Goal: Task Accomplishment & Management: Manage account settings

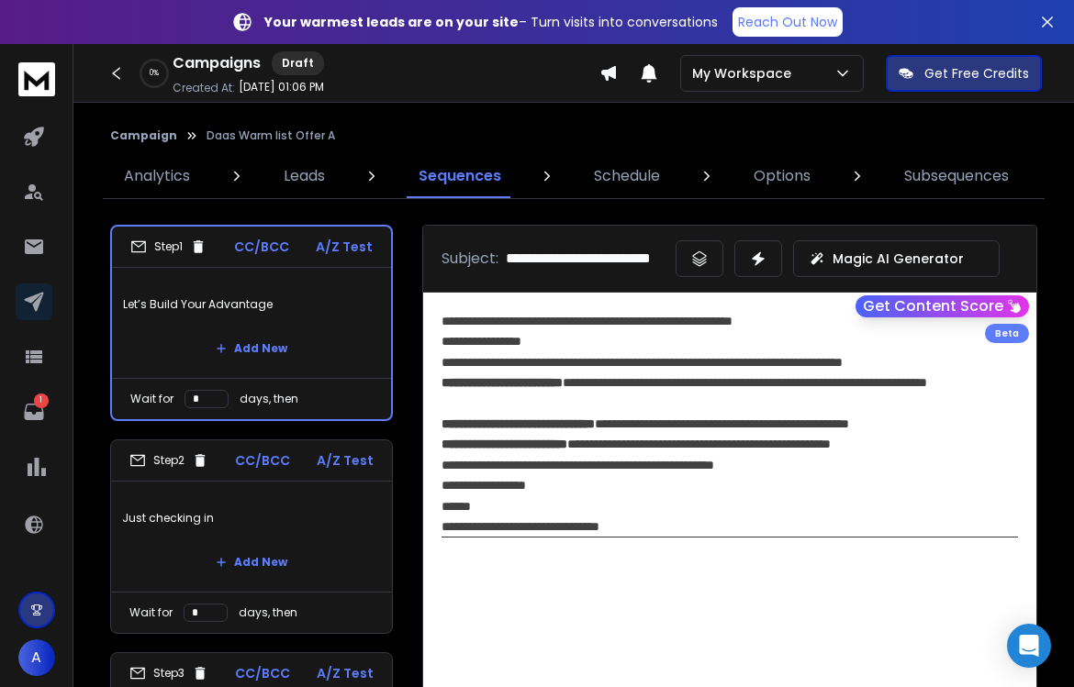
scroll to position [76, 0]
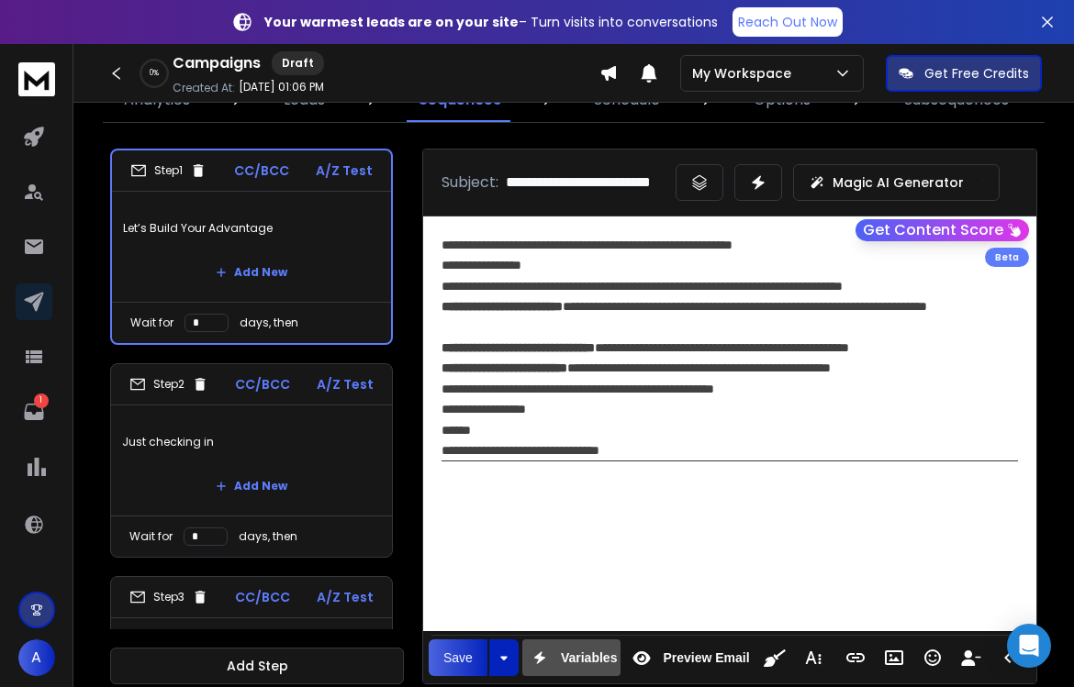
click at [586, 658] on span "Variables" at bounding box center [589, 659] width 64 height 16
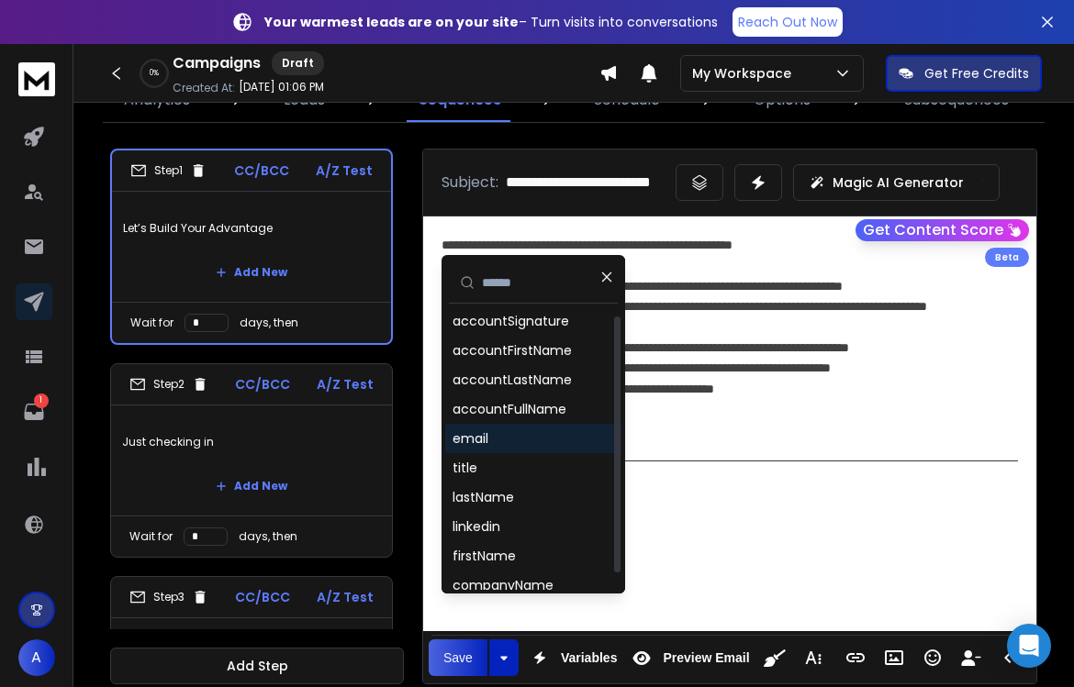
scroll to position [0, 0]
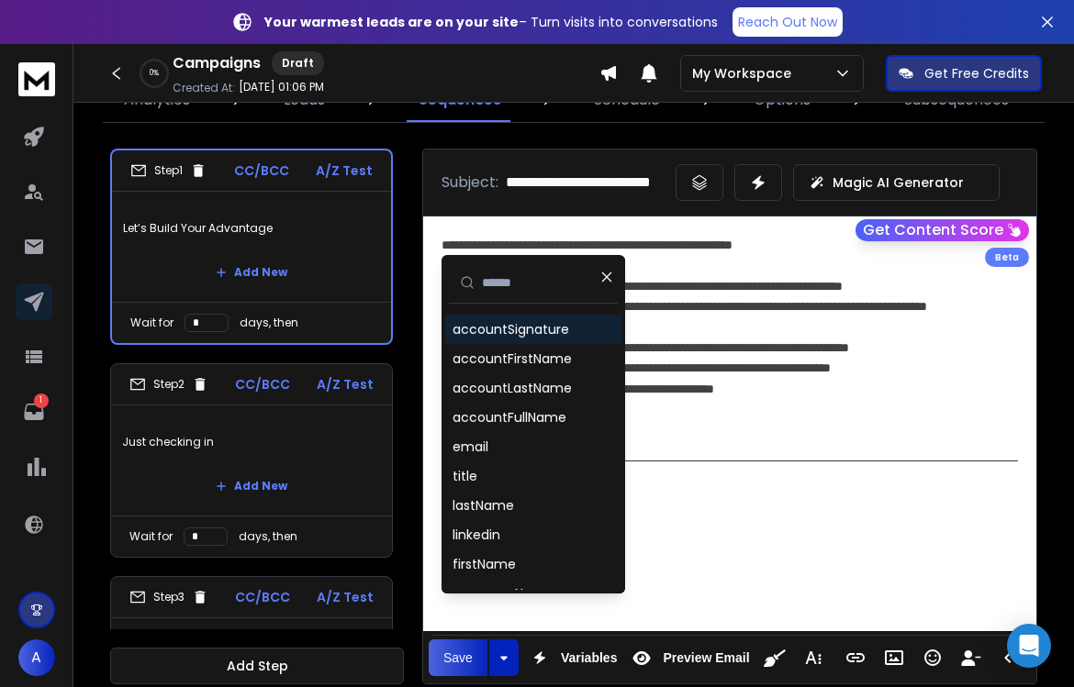
click at [605, 278] on icon at bounding box center [607, 278] width 10 height 10
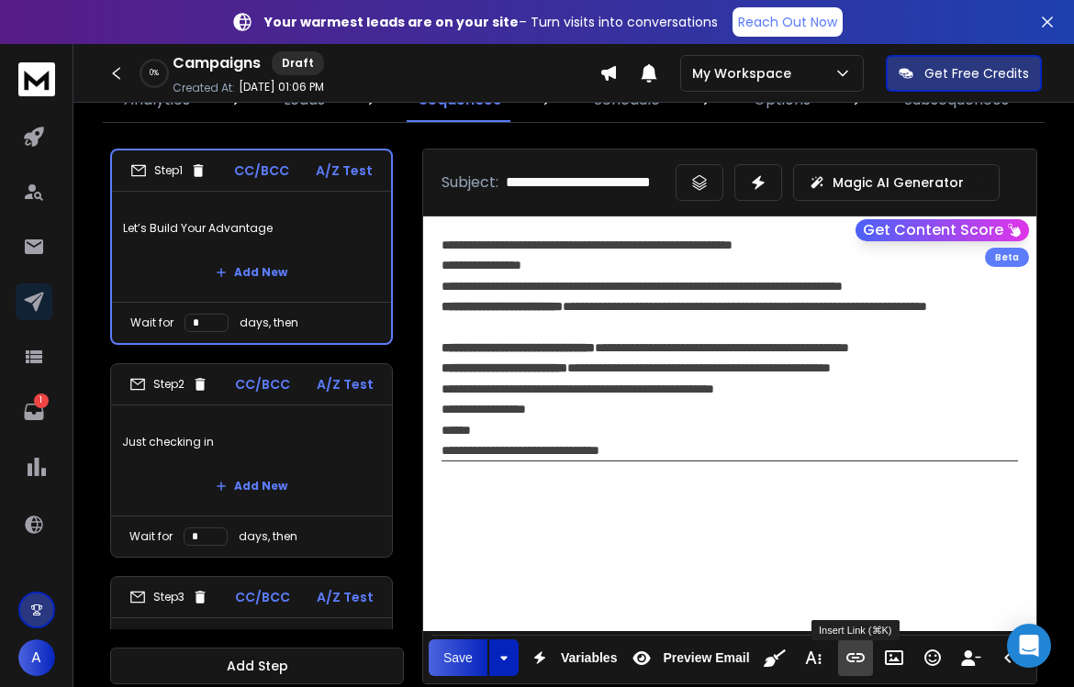
click at [864, 670] on button "Insert Link" at bounding box center [855, 658] width 35 height 37
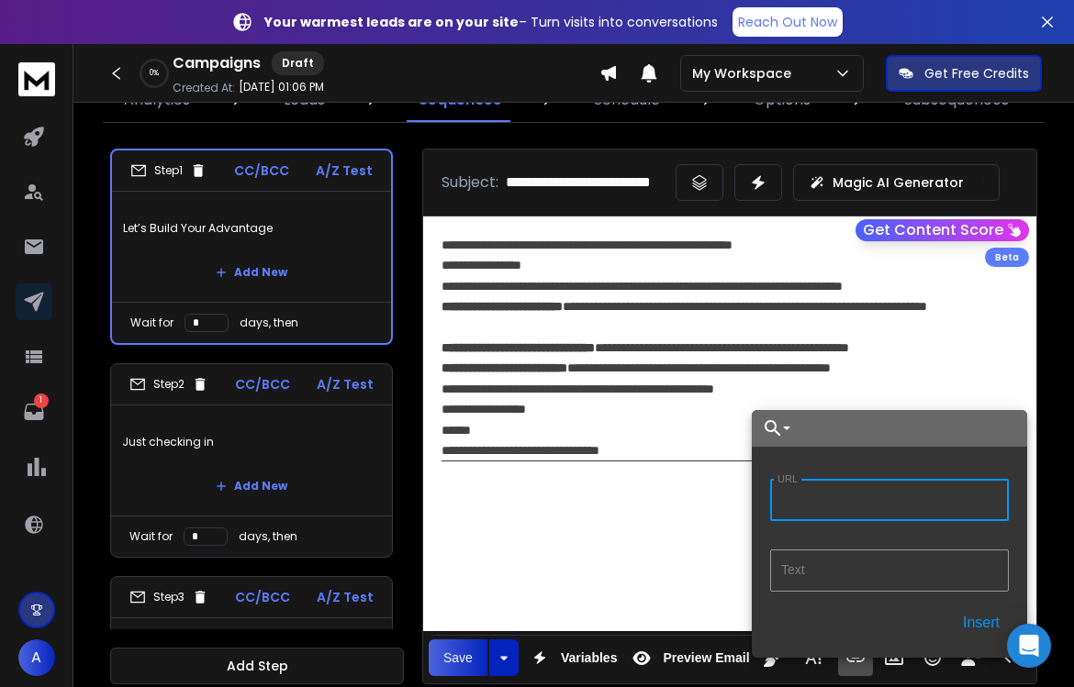
paste input "**********"
type input "**********"
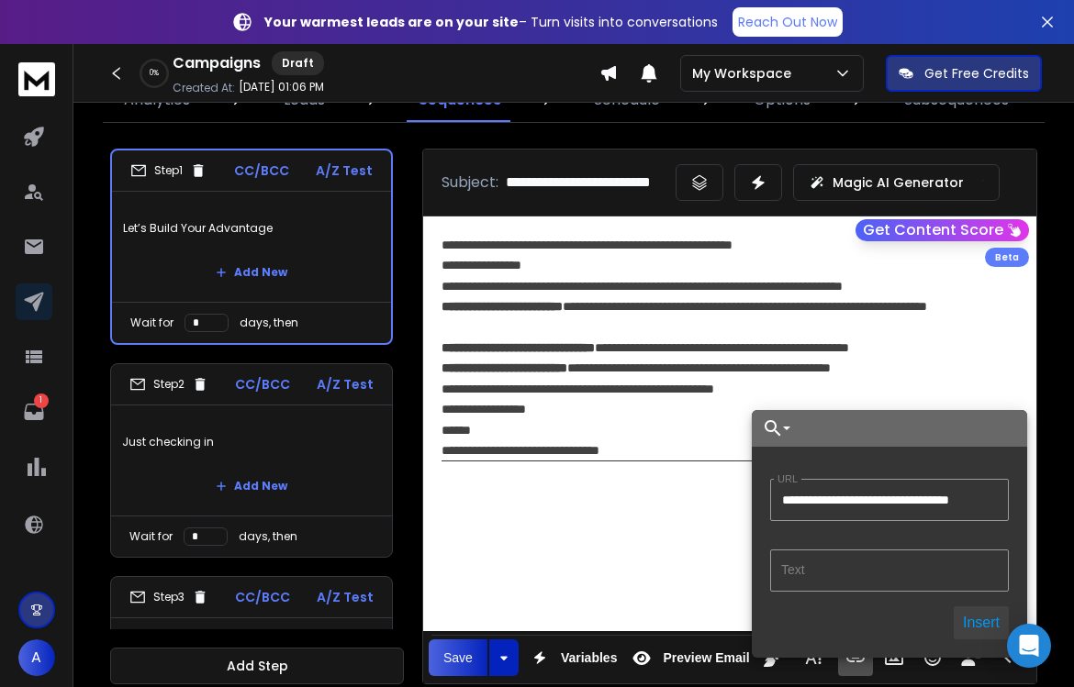
click at [974, 620] on button "Insert" at bounding box center [980, 623] width 55 height 33
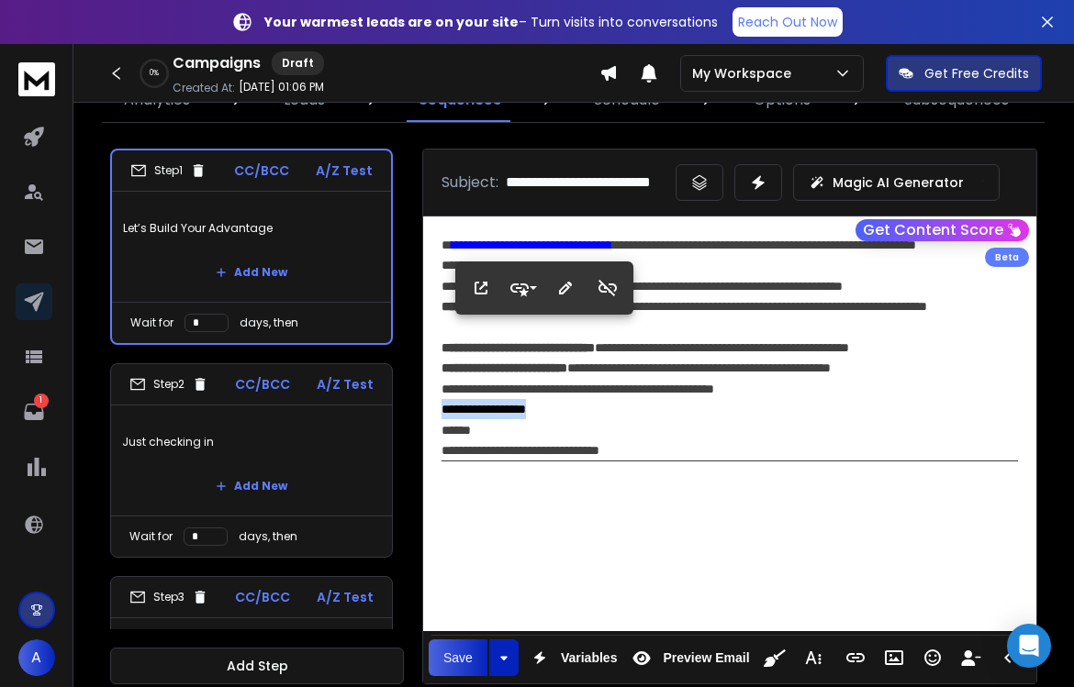
drag, startPoint x: 562, startPoint y: 406, endPoint x: 438, endPoint y: 406, distance: 124.8
click at [438, 406] on div "**********" at bounding box center [729, 423] width 613 height 412
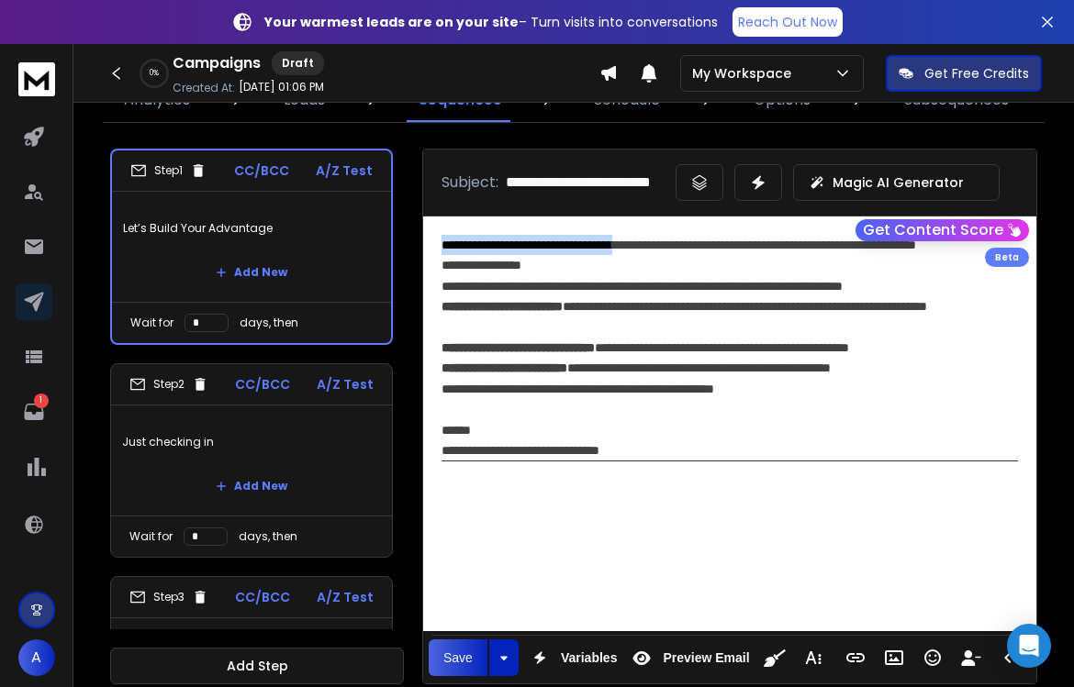
drag, startPoint x: 645, startPoint y: 245, endPoint x: 420, endPoint y: 244, distance: 224.8
click at [420, 244] on div "**********" at bounding box center [573, 417] width 927 height 536
copy p "**********"
click at [646, 245] on p "**********" at bounding box center [729, 245] width 576 height 20
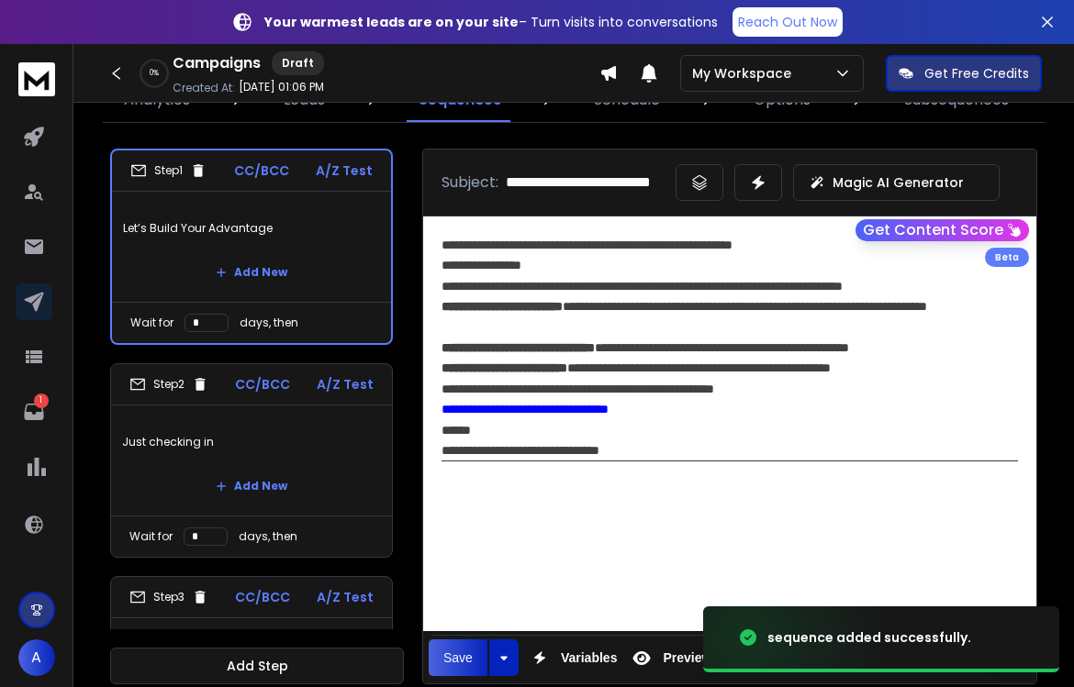
click at [582, 411] on link "**********" at bounding box center [524, 409] width 167 height 13
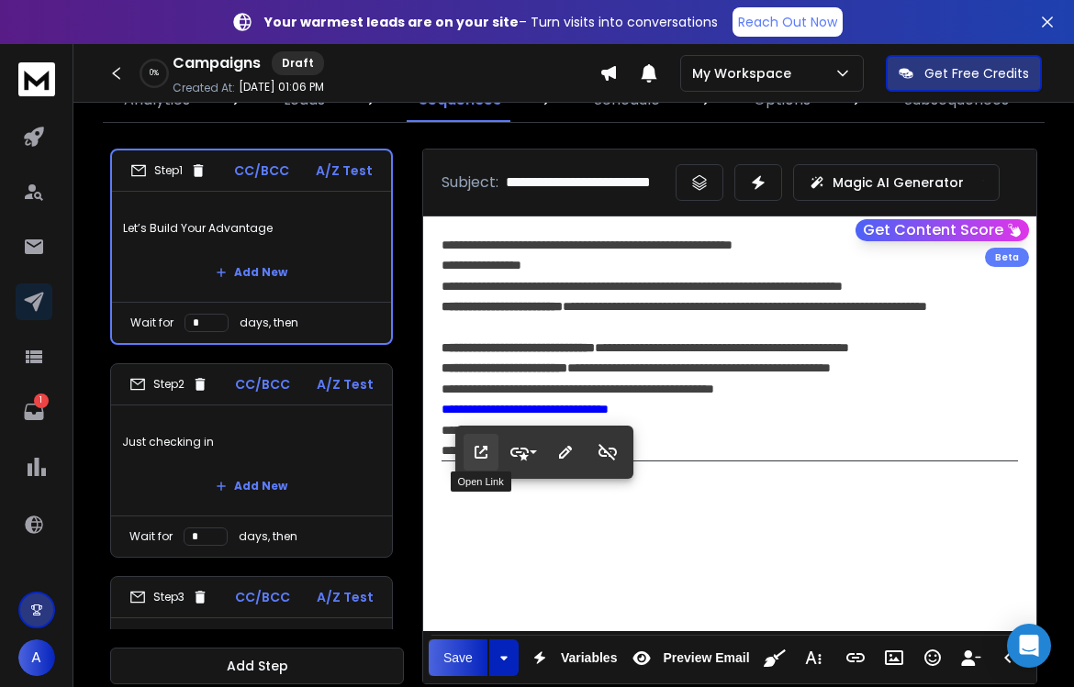
click at [476, 453] on icon "button" at bounding box center [481, 452] width 22 height 22
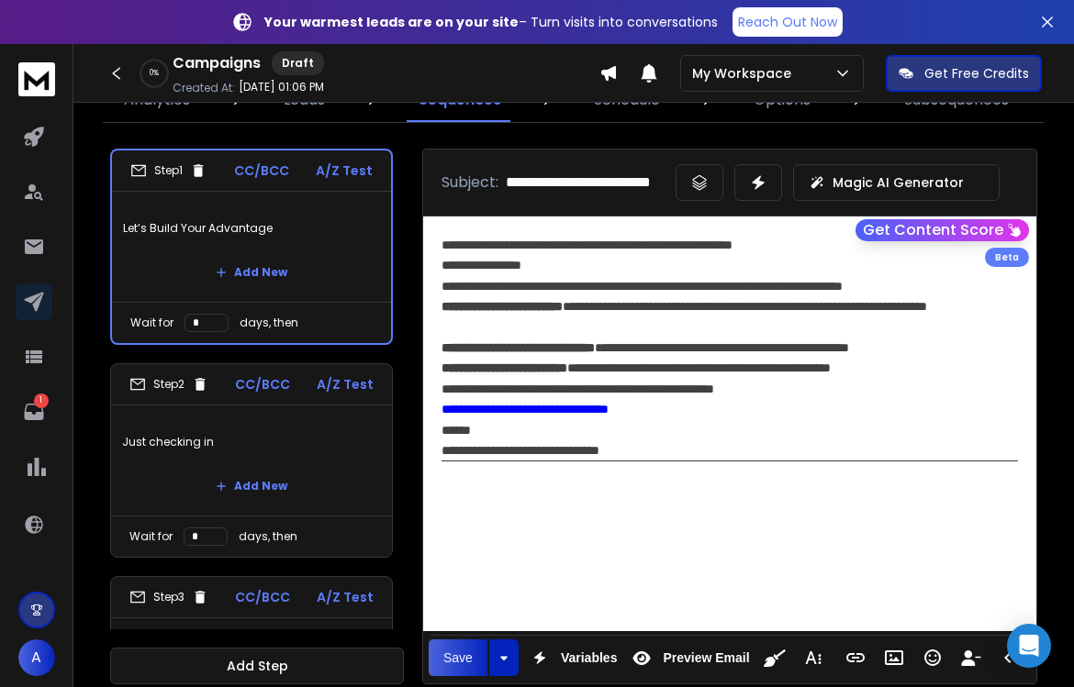
click at [323, 443] on p "Just checking in" at bounding box center [251, 442] width 259 height 51
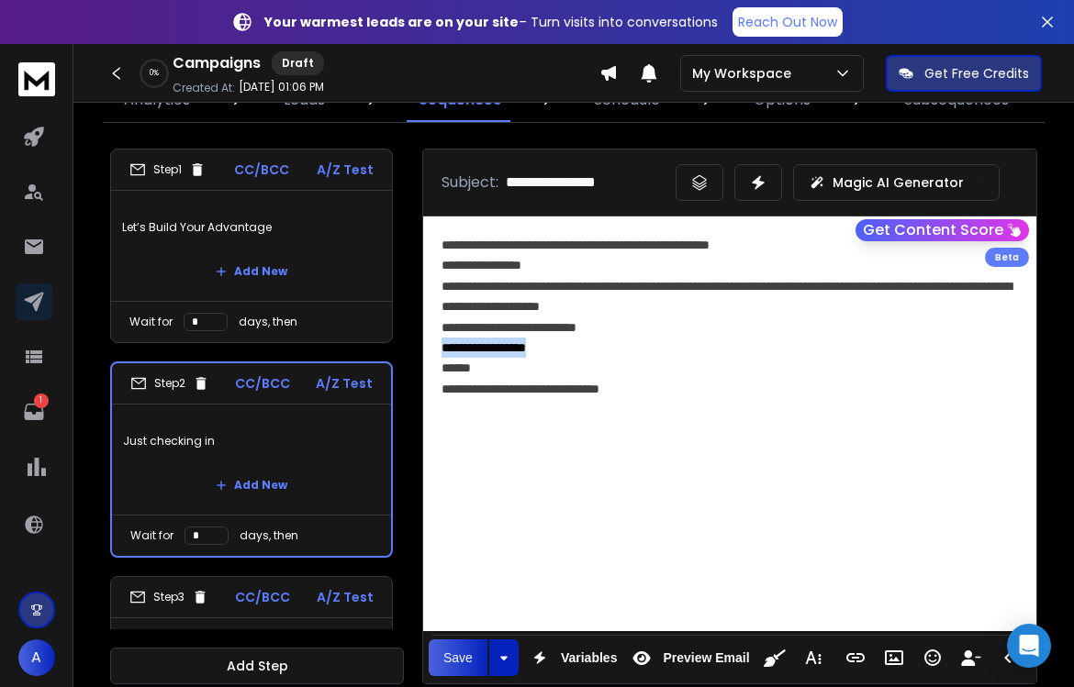
drag, startPoint x: 545, startPoint y: 349, endPoint x: 440, endPoint y: 352, distance: 104.7
click at [440, 352] on div "**********" at bounding box center [729, 423] width 613 height 412
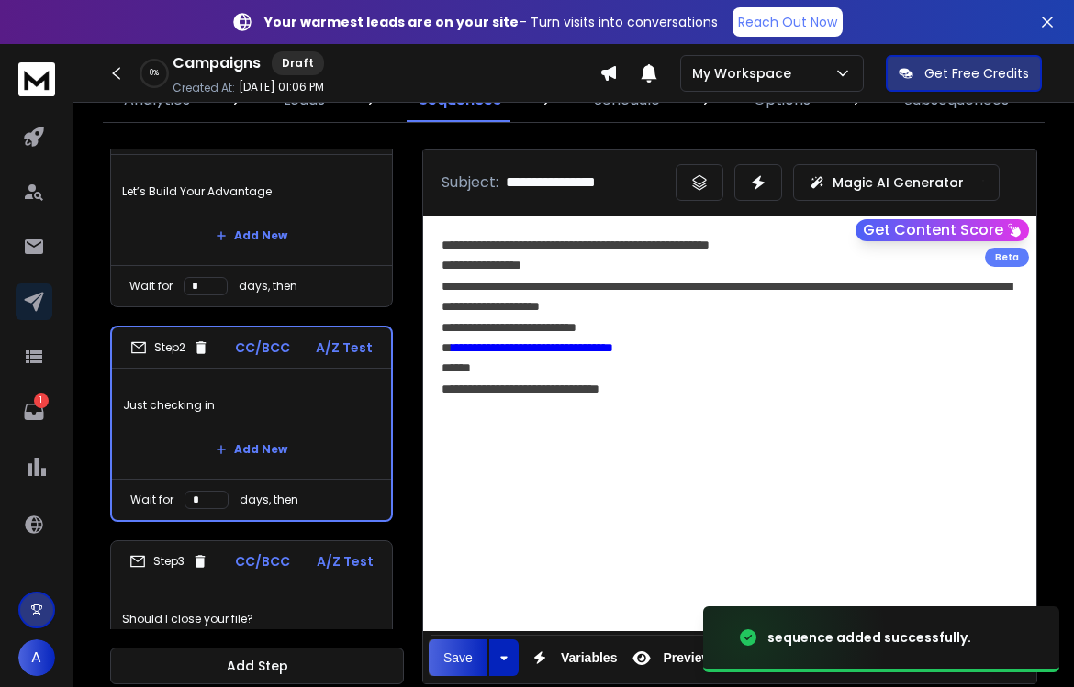
scroll to position [99, 0]
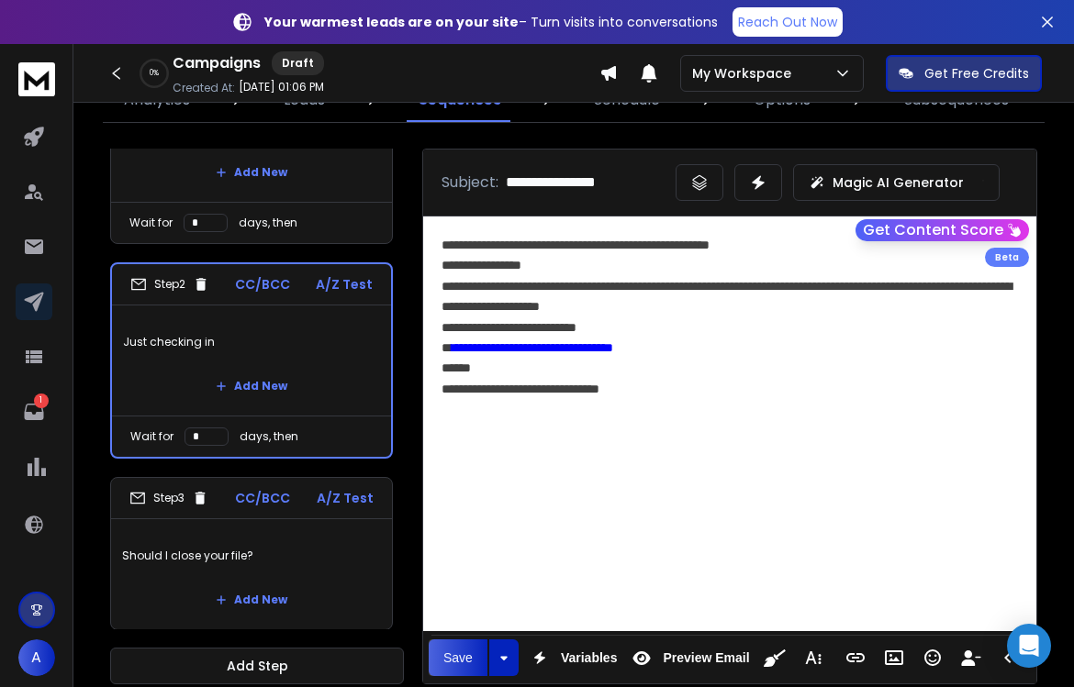
click at [321, 569] on p "Should I close your file?" at bounding box center [251, 555] width 259 height 51
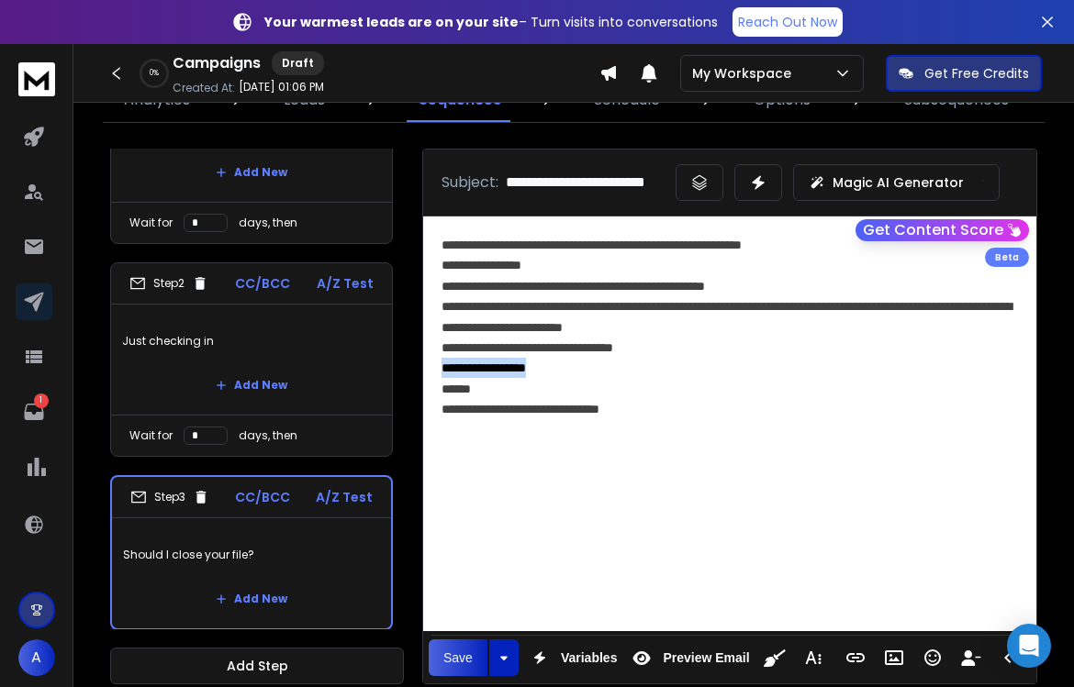
drag, startPoint x: 540, startPoint y: 371, endPoint x: 440, endPoint y: 366, distance: 100.1
click at [440, 366] on div "**********" at bounding box center [729, 423] width 613 height 412
click at [533, 370] on link "**********" at bounding box center [531, 368] width 161 height 13
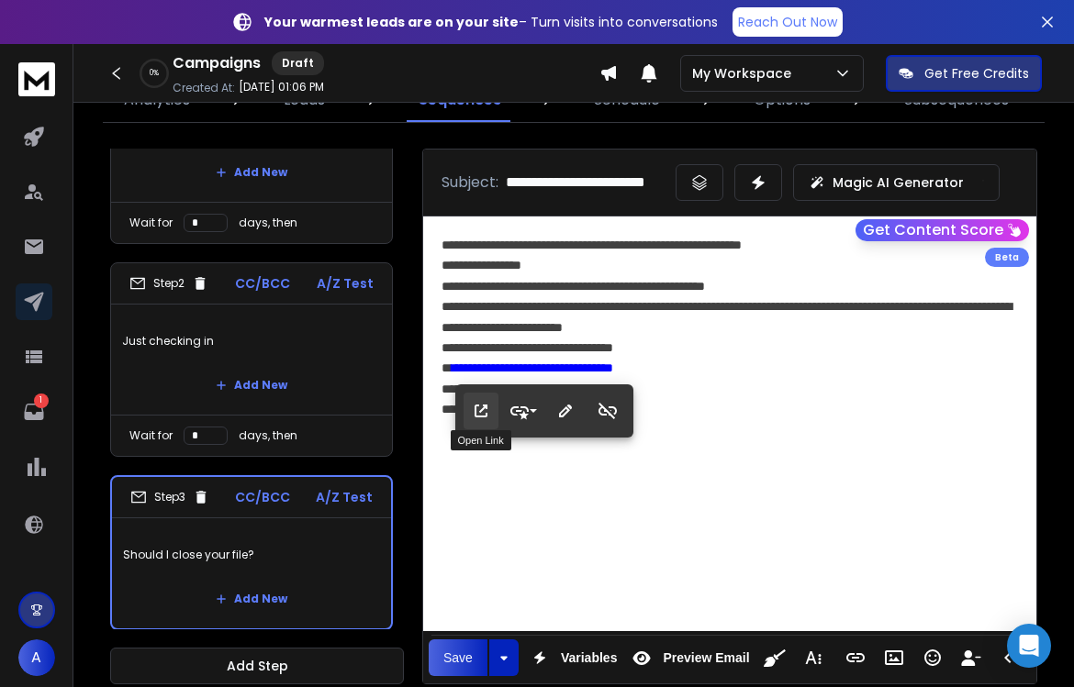
click at [481, 404] on icon "button" at bounding box center [481, 411] width 22 height 22
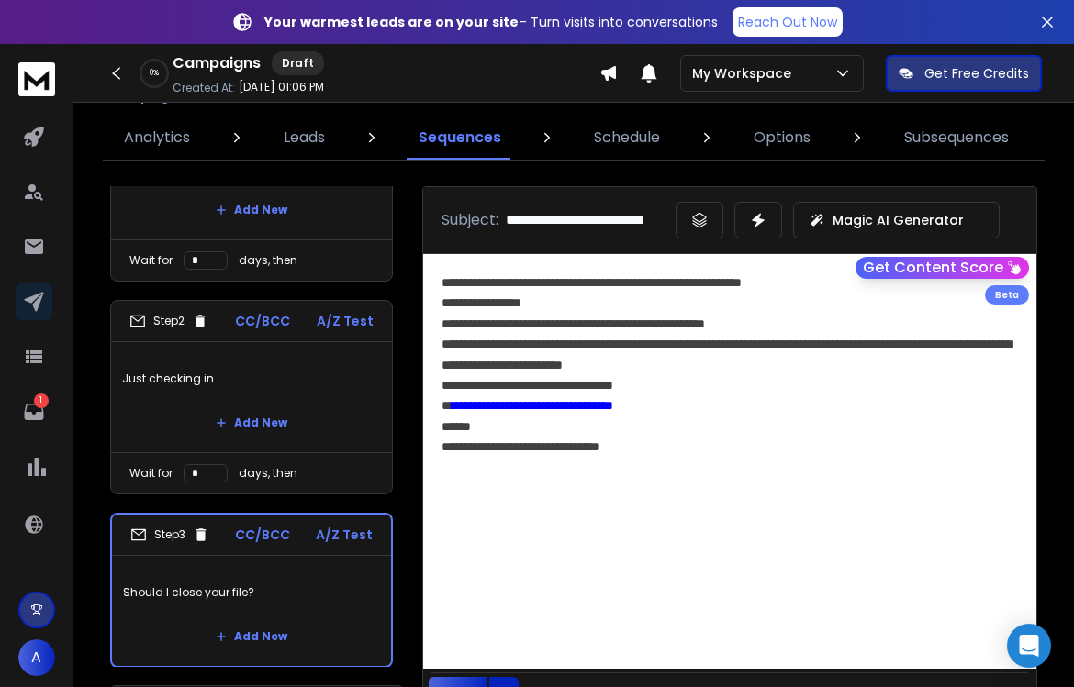
scroll to position [0, 0]
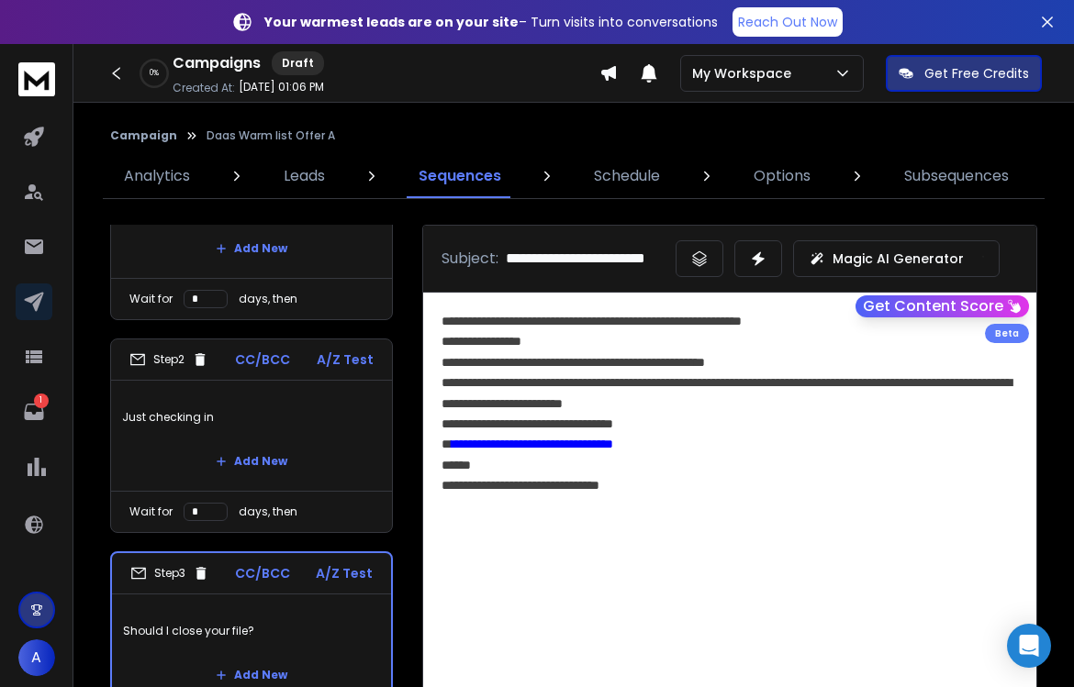
click at [706, 575] on div "**********" at bounding box center [729, 499] width 613 height 412
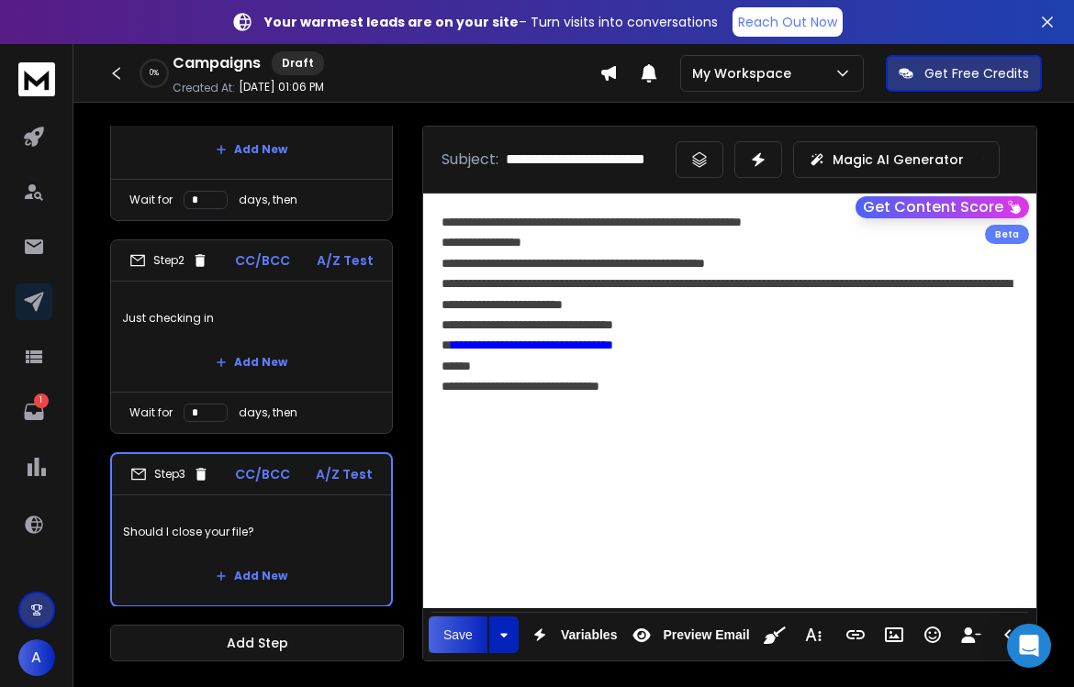
click at [315, 158] on div "Add New" at bounding box center [251, 149] width 259 height 37
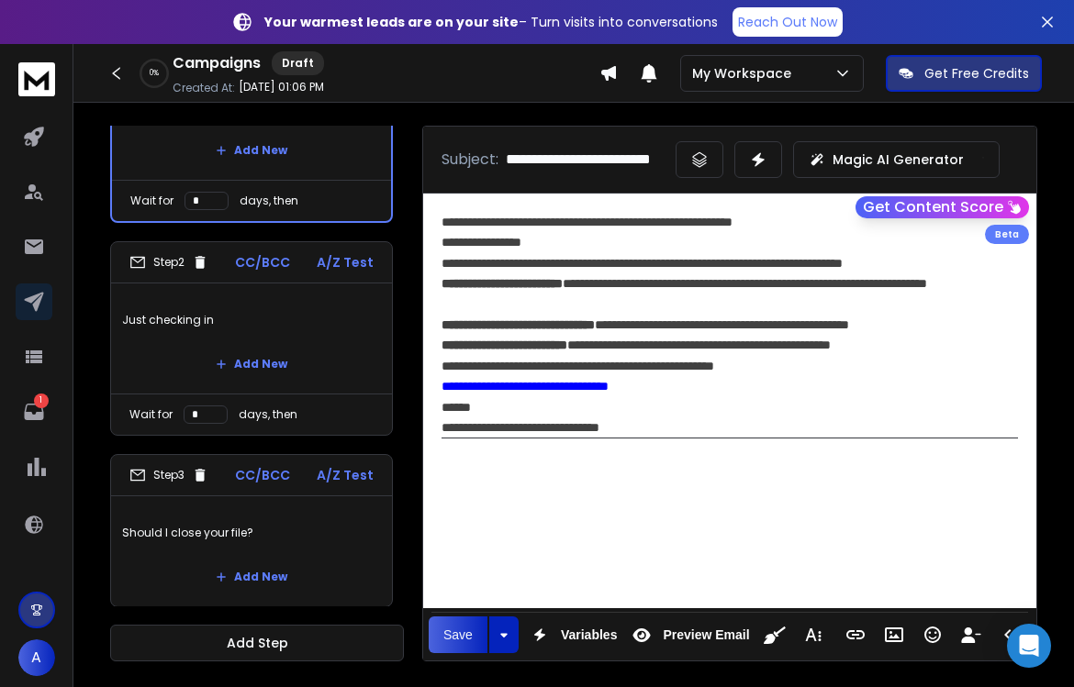
click at [318, 340] on p "Just checking in" at bounding box center [251, 320] width 259 height 51
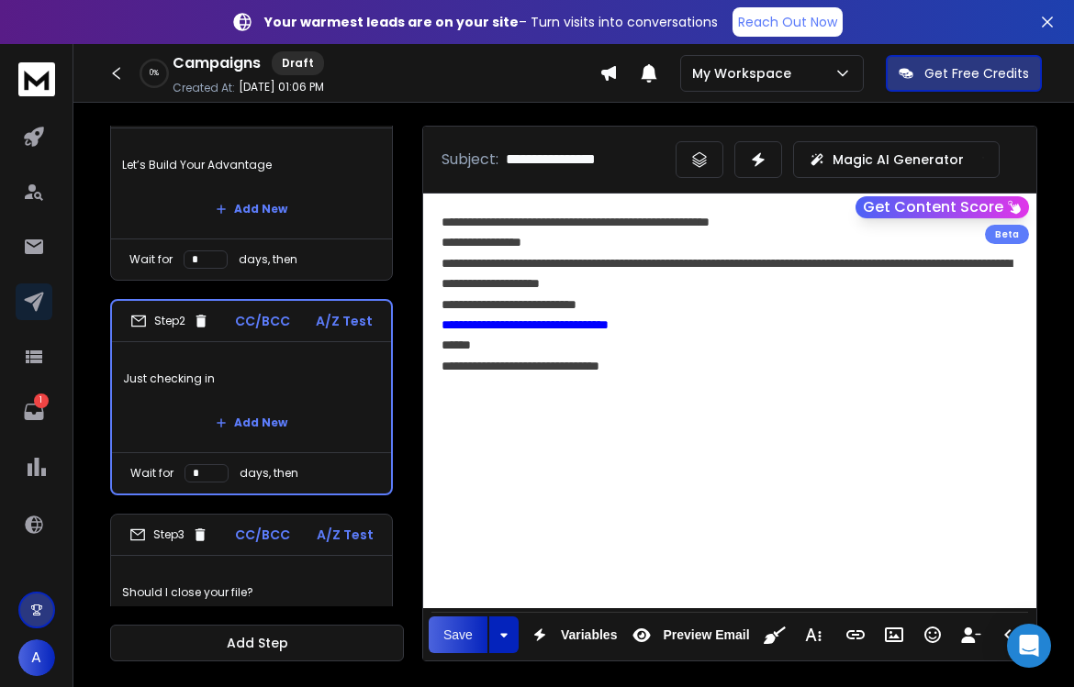
scroll to position [0, 0]
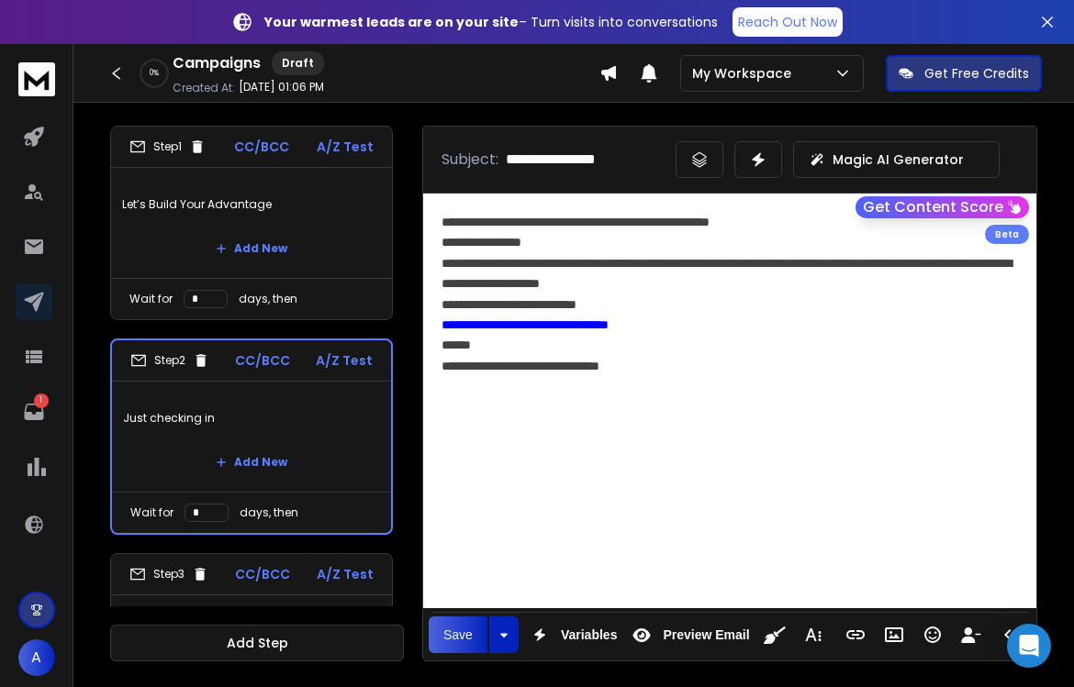
click at [345, 251] on div "Add New" at bounding box center [251, 248] width 259 height 37
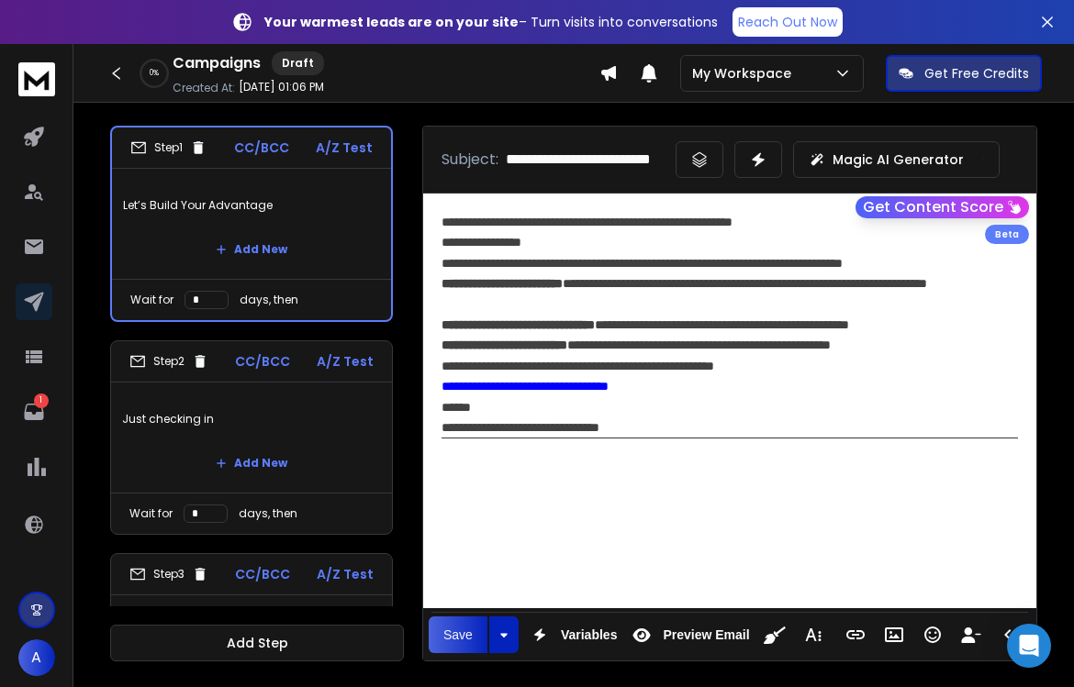
click at [1017, 441] on h2 at bounding box center [729, 449] width 576 height 20
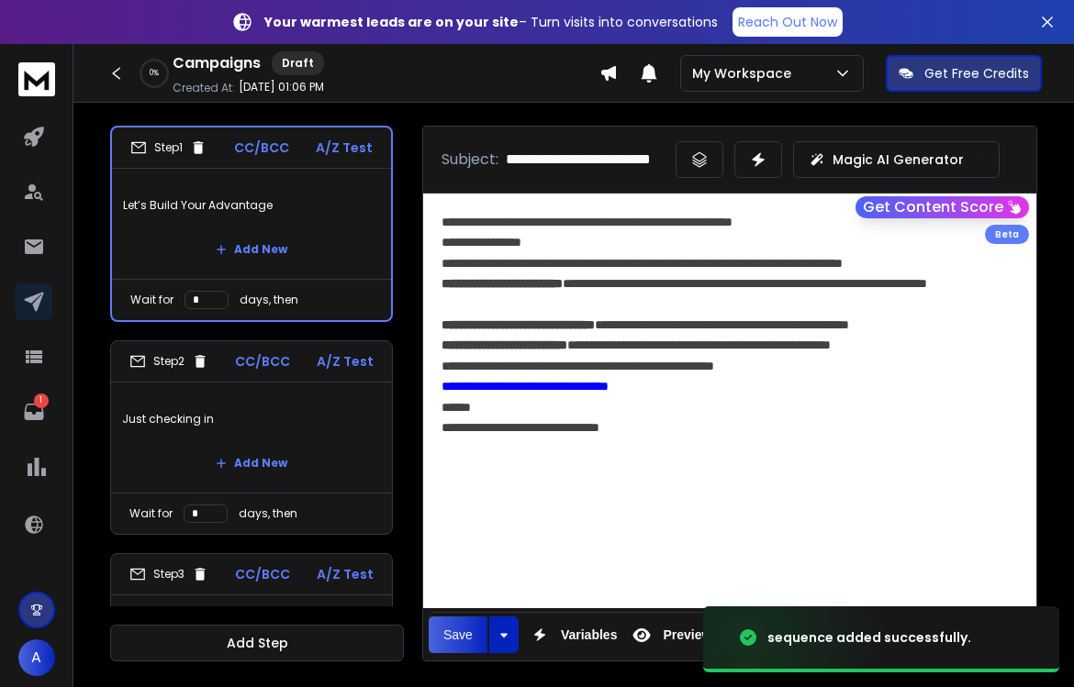
click at [307, 432] on p "Just checking in" at bounding box center [251, 419] width 259 height 51
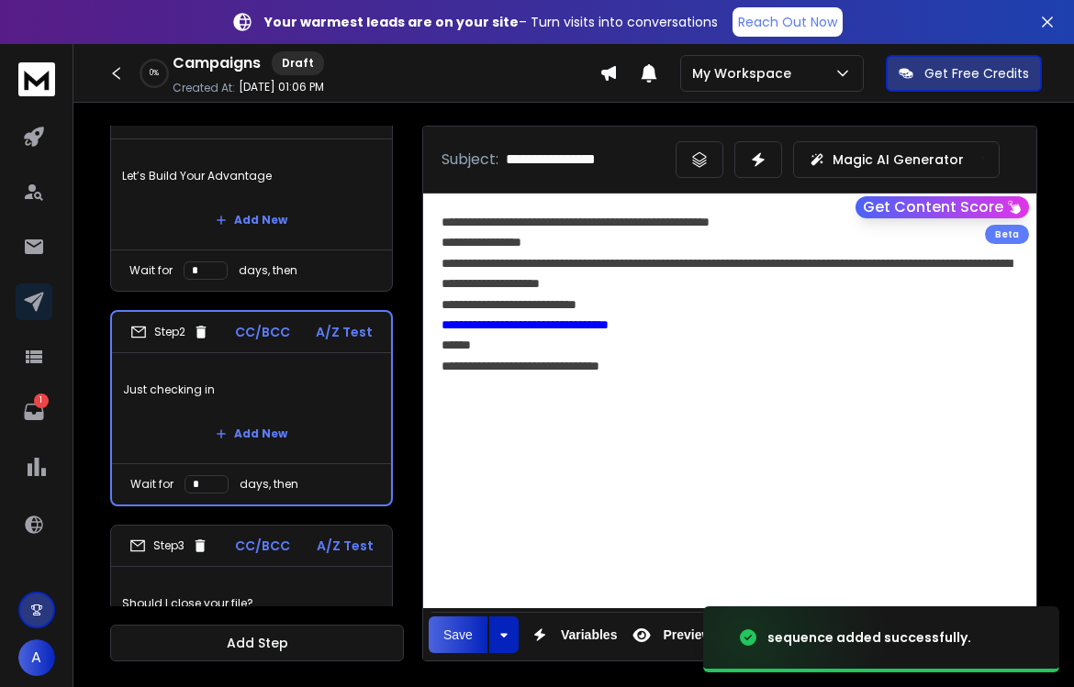
scroll to position [99, 0]
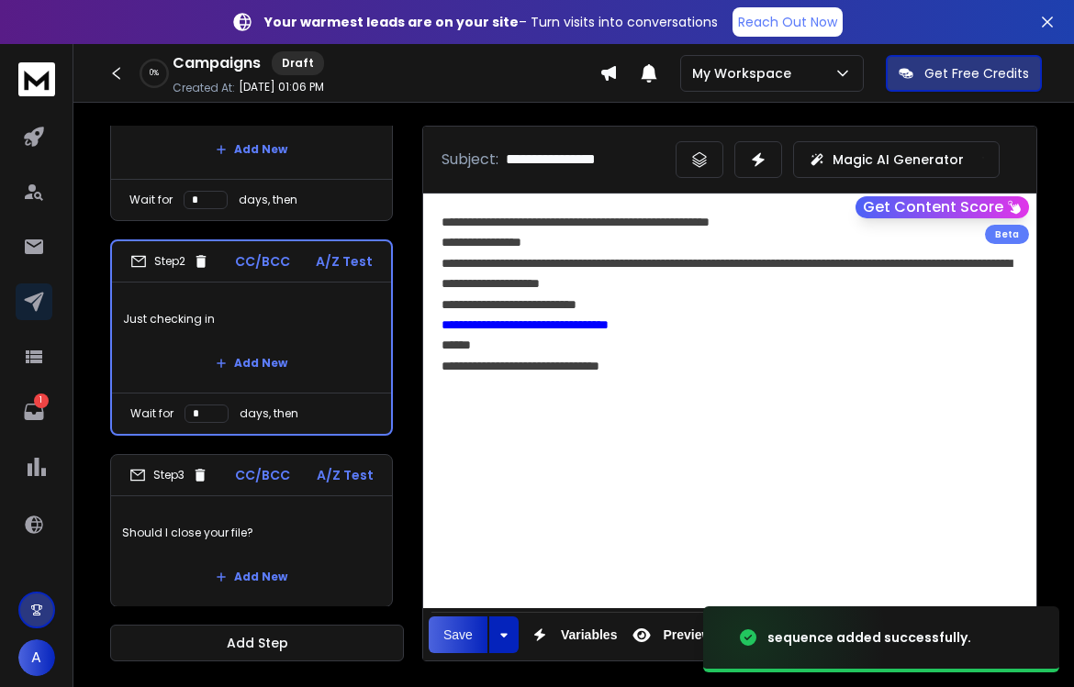
click at [330, 522] on p "Should I close your file?" at bounding box center [251, 532] width 259 height 51
type input "**********"
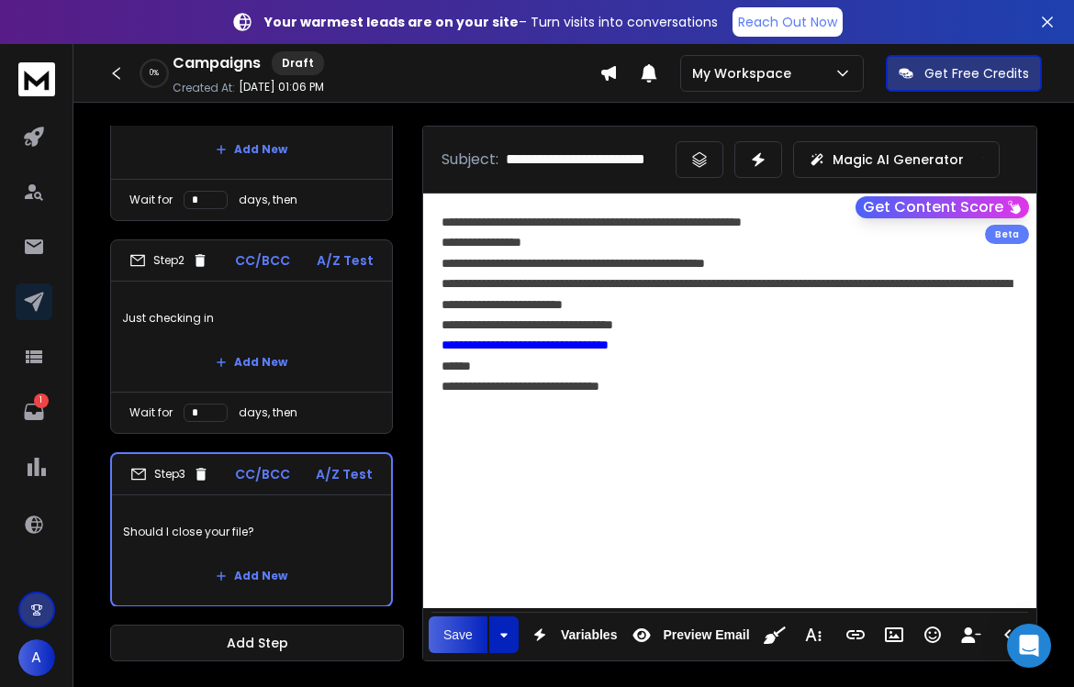
scroll to position [0, 0]
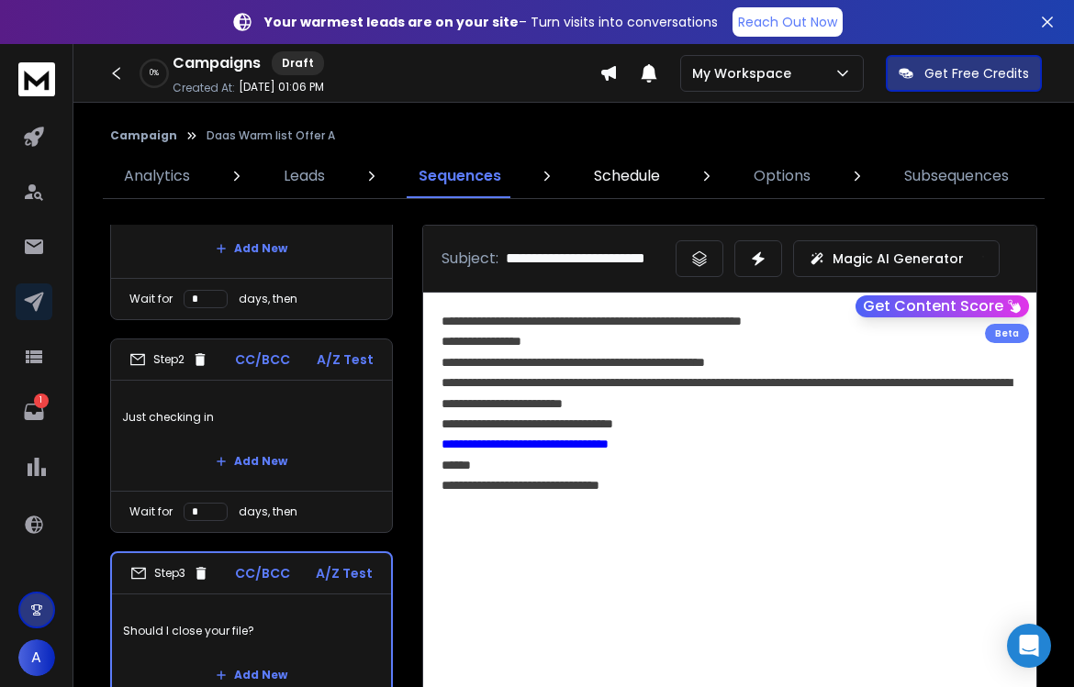
click at [640, 174] on p "Schedule" at bounding box center [627, 176] width 66 height 22
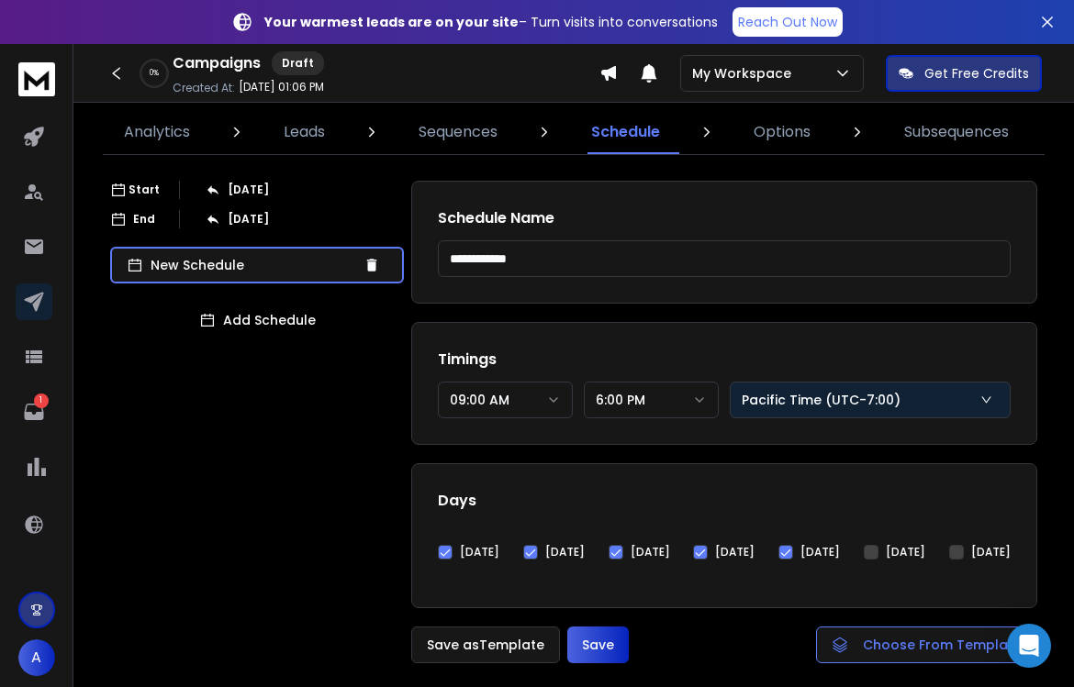
scroll to position [46, 0]
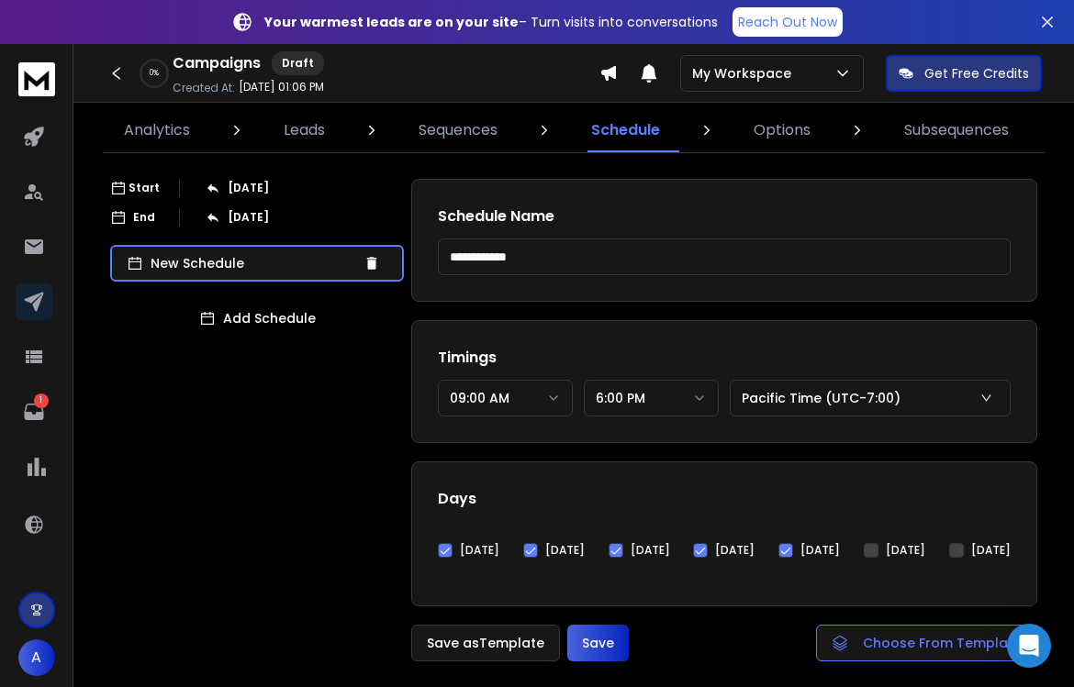
click at [269, 183] on p "Wed Aug 13 2025" at bounding box center [248, 188] width 41 height 15
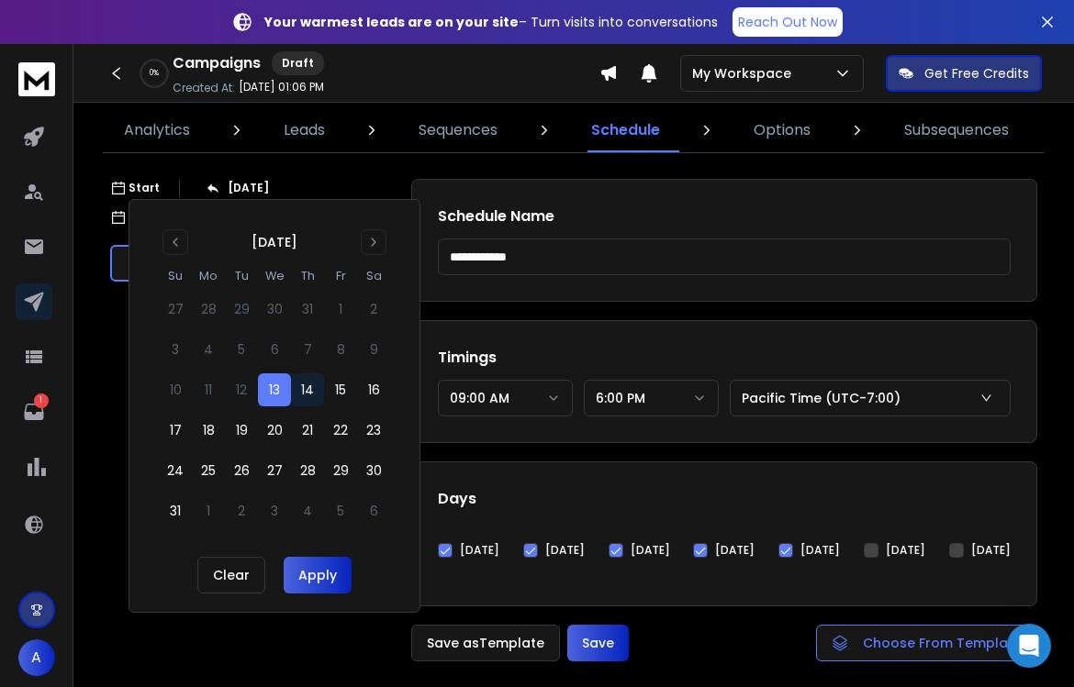
click at [298, 385] on button "14" at bounding box center [307, 389] width 33 height 33
click at [306, 567] on button "Apply" at bounding box center [318, 575] width 68 height 37
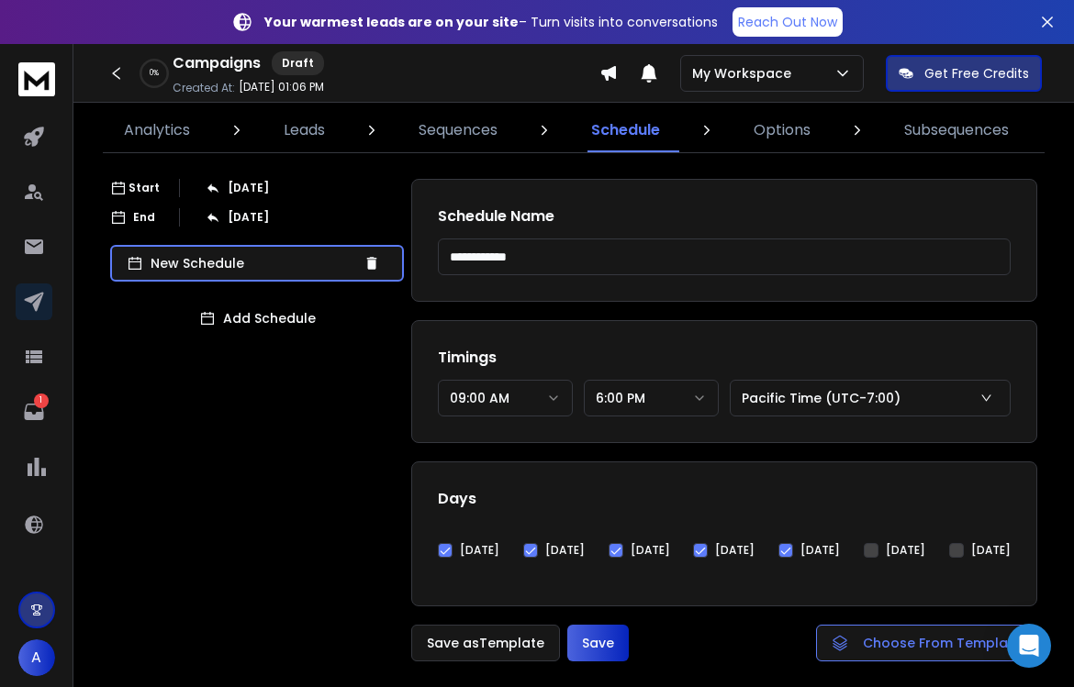
click at [269, 220] on p "Thu Aug 13 2026" at bounding box center [248, 217] width 41 height 15
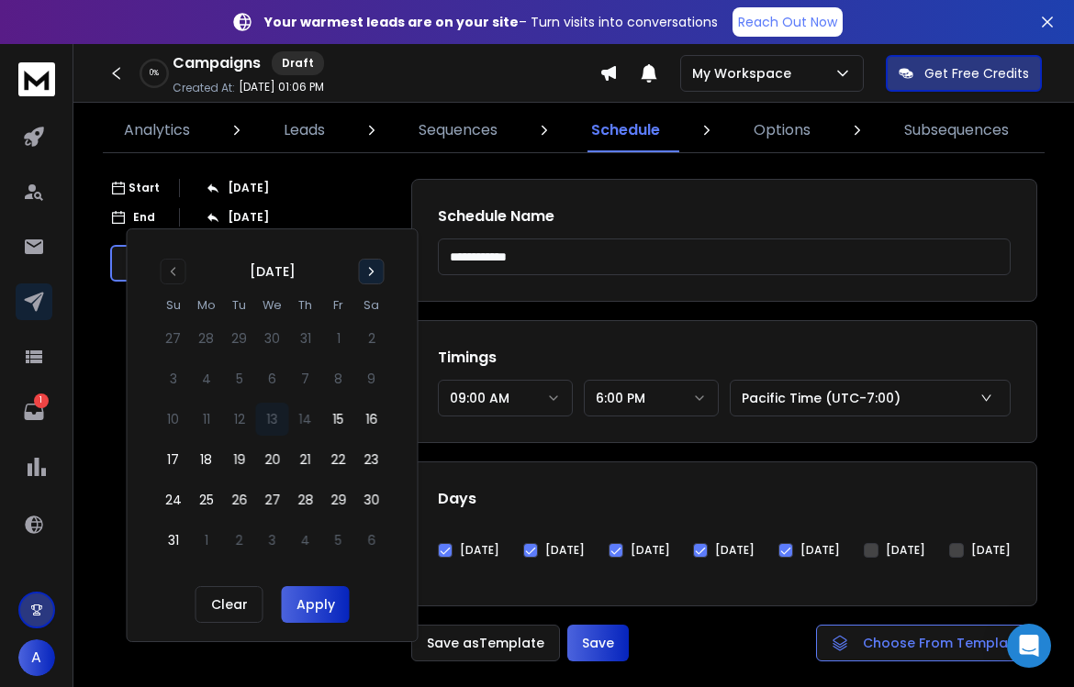
click at [375, 270] on icon "Go to next month" at bounding box center [371, 271] width 15 height 15
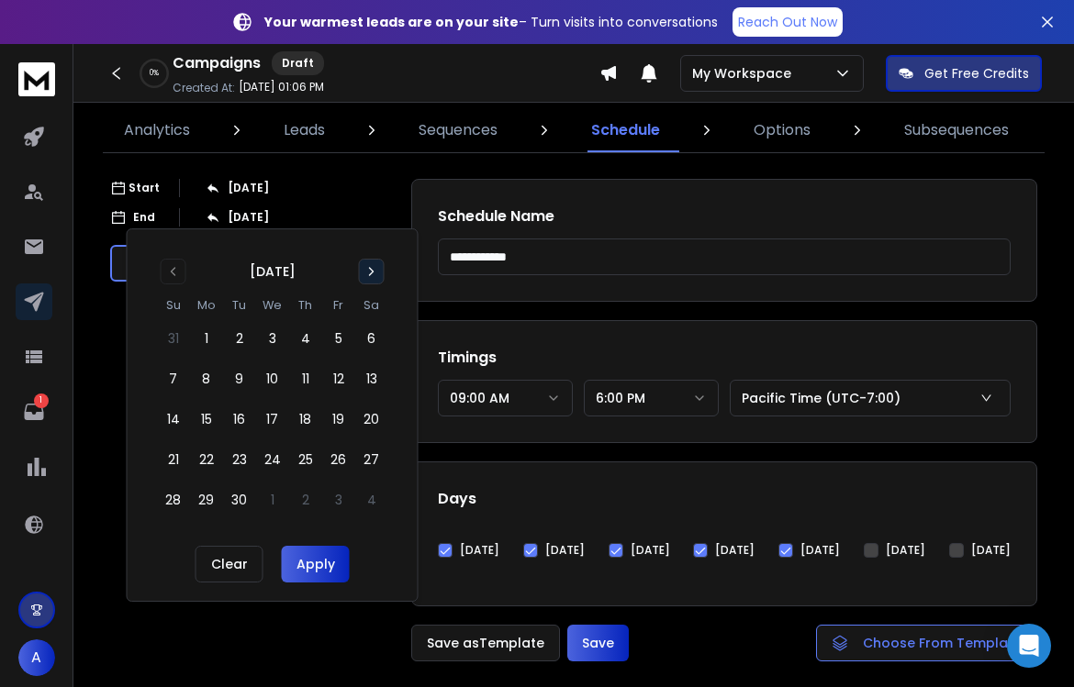
click at [375, 270] on icon "Go to next month" at bounding box center [371, 271] width 15 height 15
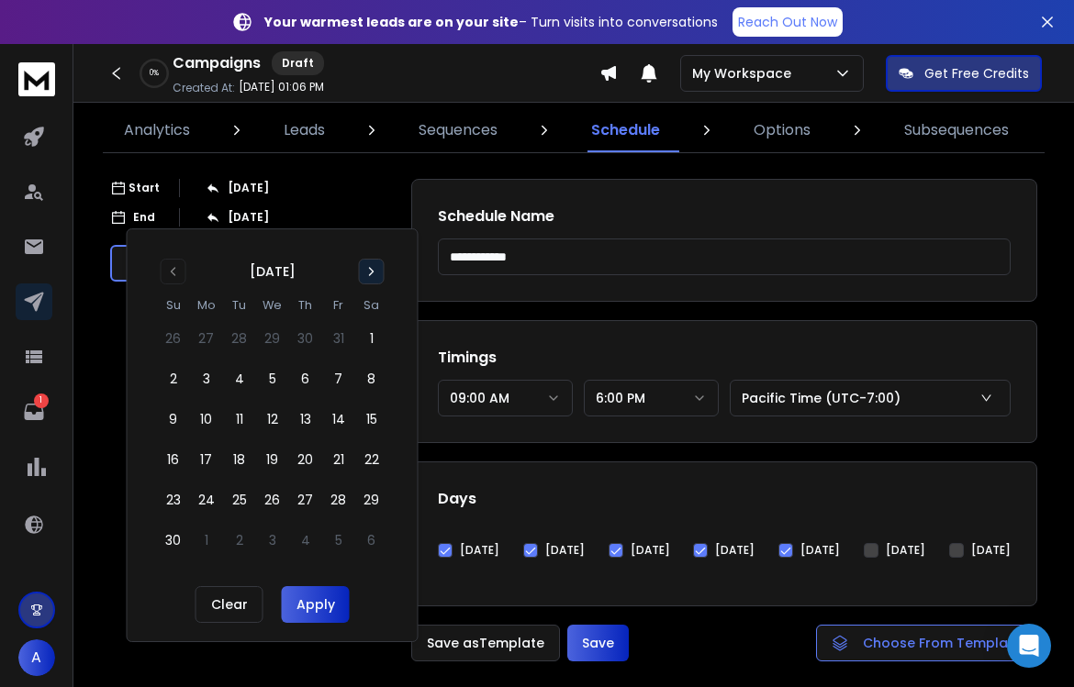
click at [375, 270] on icon "Go to next month" at bounding box center [371, 271] width 15 height 15
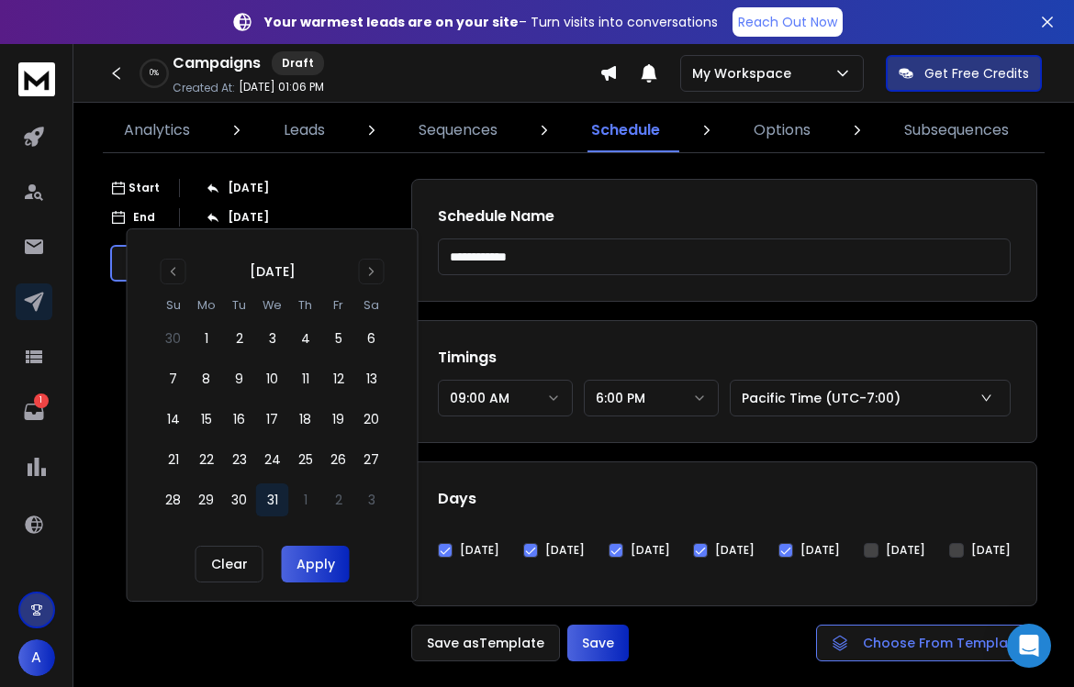
click at [275, 494] on button "31" at bounding box center [272, 500] width 33 height 33
click at [343, 576] on button "Apply" at bounding box center [316, 564] width 68 height 37
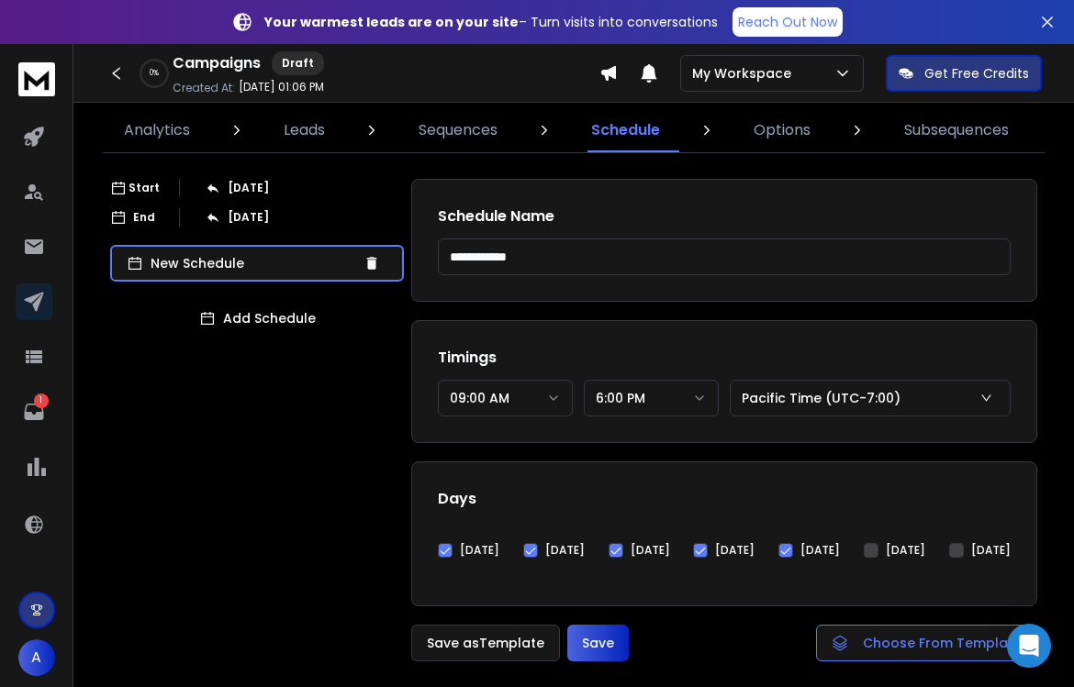
click at [592, 650] on button "Save" at bounding box center [597, 643] width 61 height 37
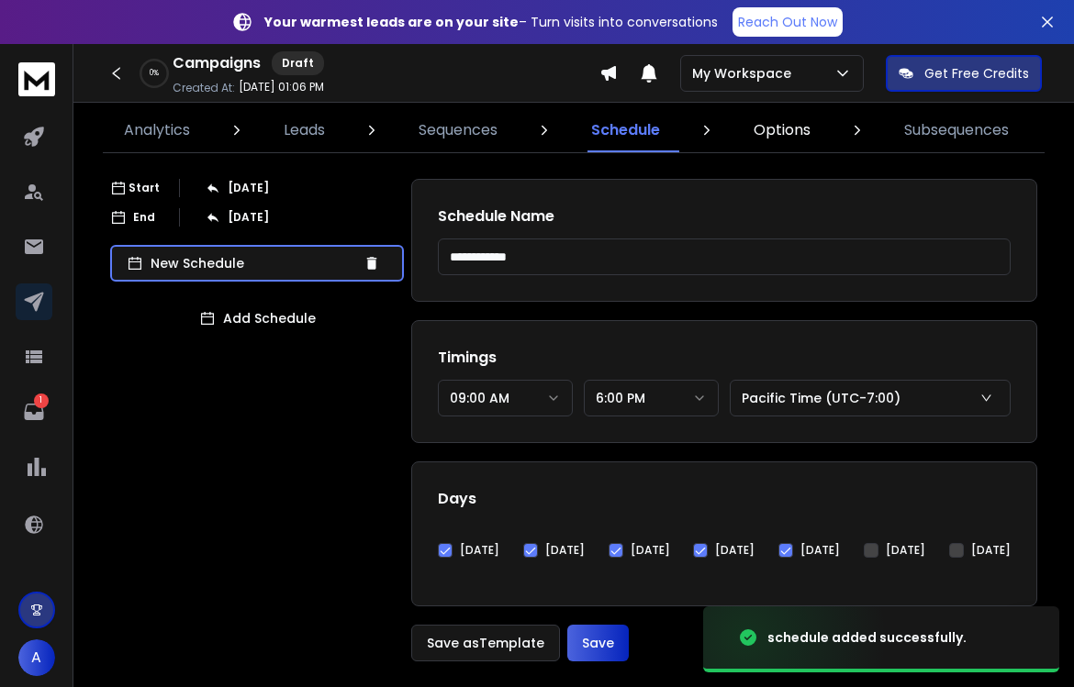
click at [778, 139] on p "Options" at bounding box center [781, 130] width 57 height 22
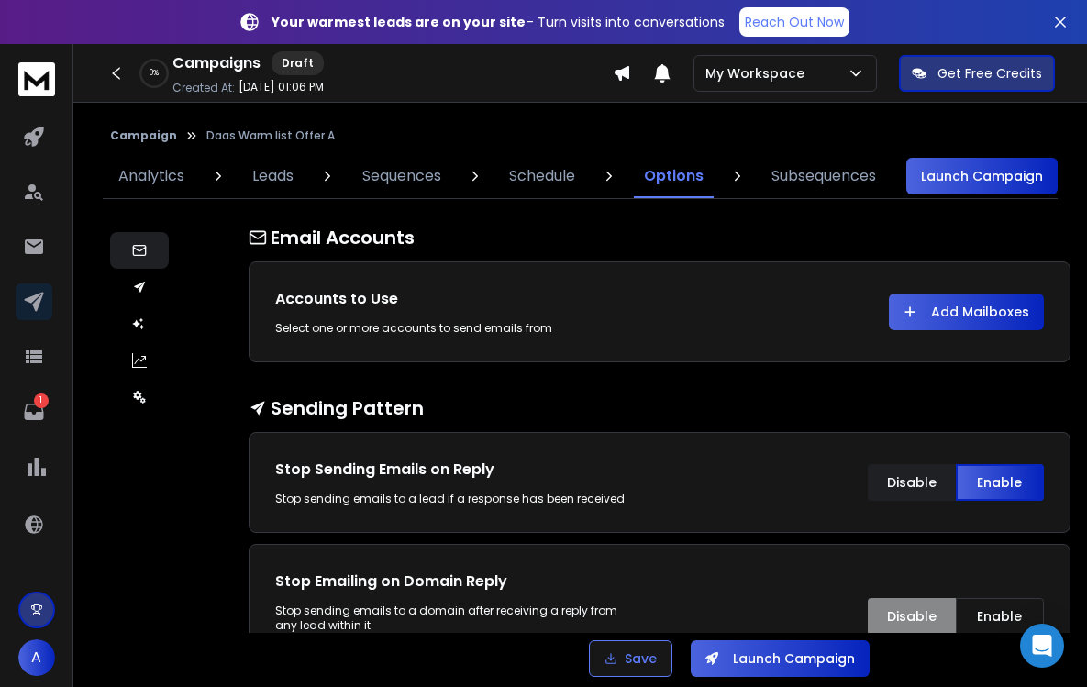
click at [908, 303] on button "Add Mailboxes" at bounding box center [966, 312] width 155 height 37
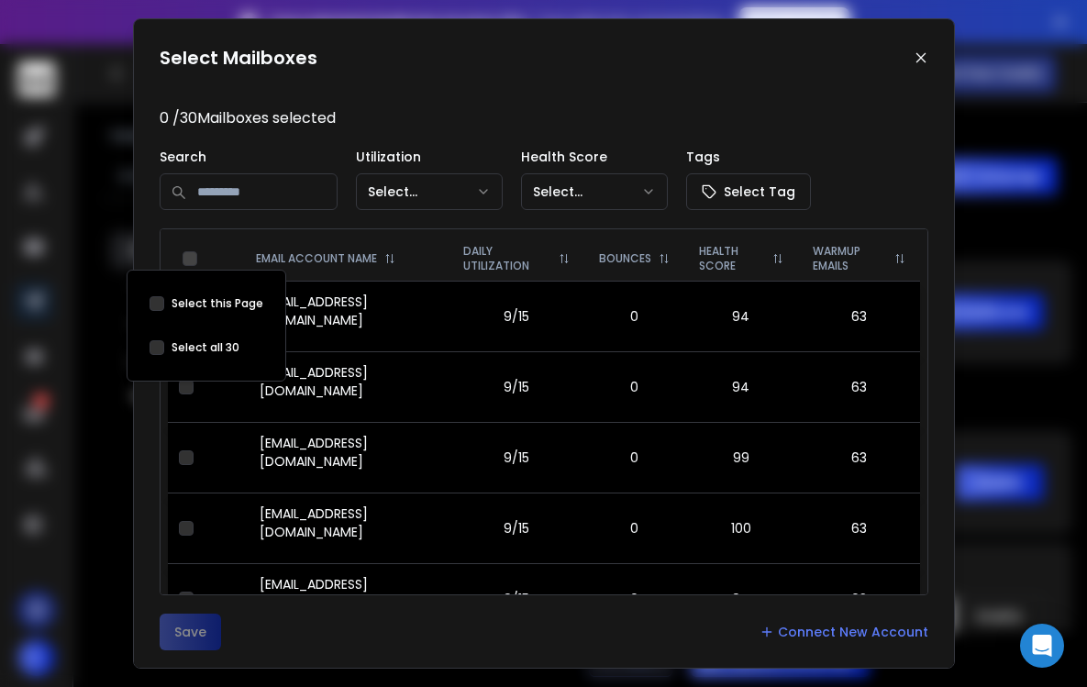
click at [191, 262] on button "Select this Page" at bounding box center [190, 258] width 15 height 15
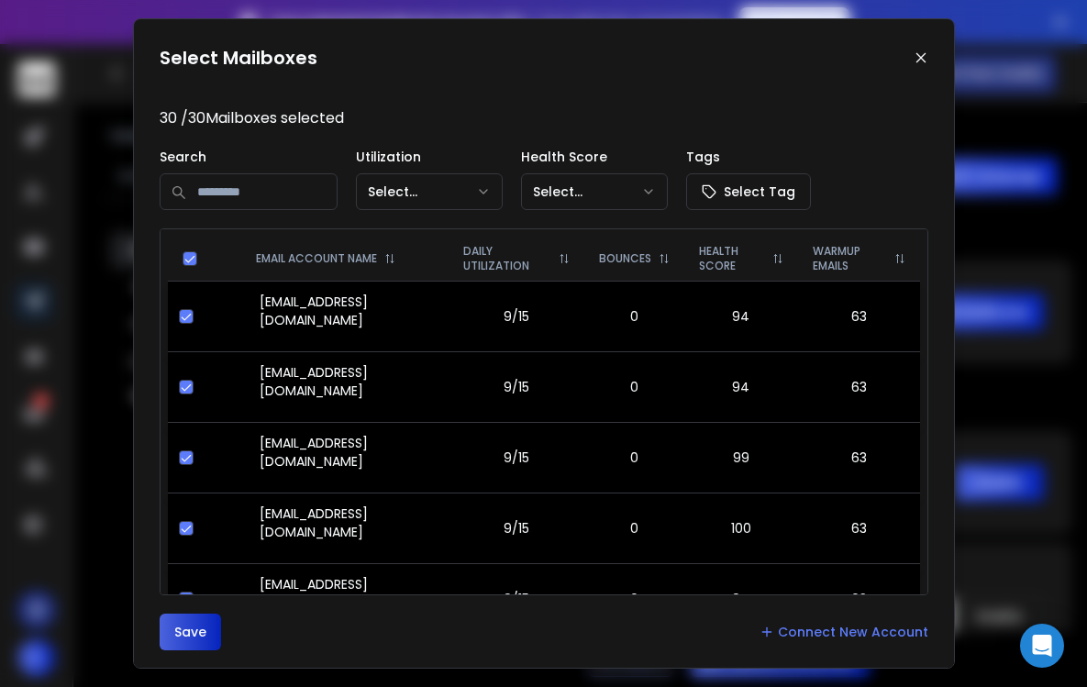
click at [195, 630] on button "Save" at bounding box center [190, 632] width 61 height 37
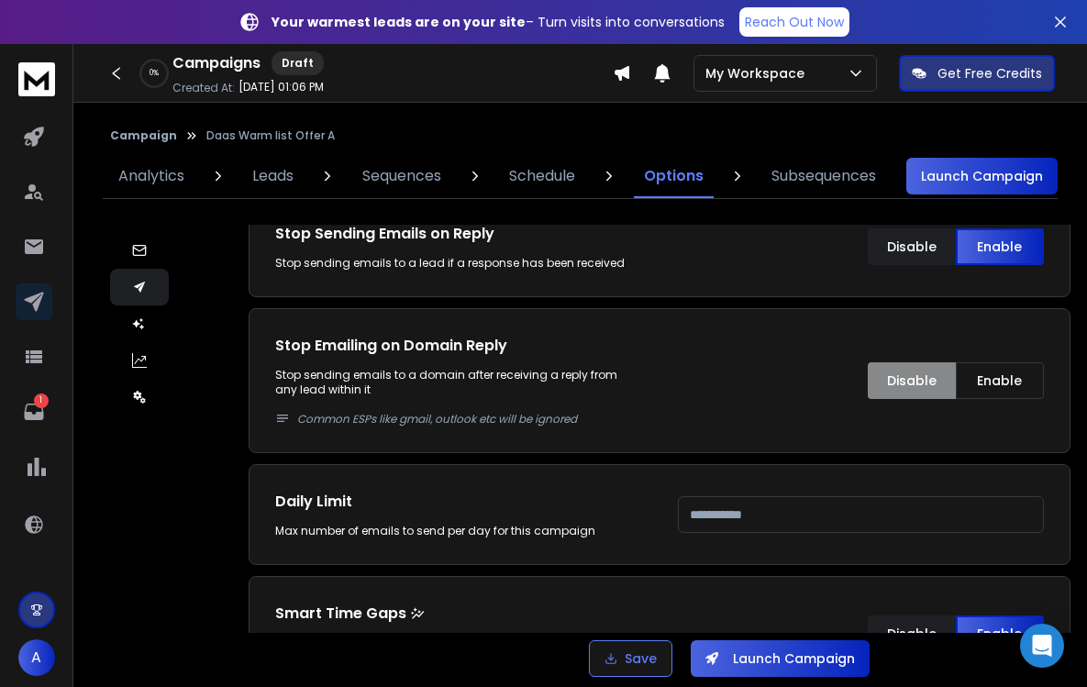
scroll to position [745, 0]
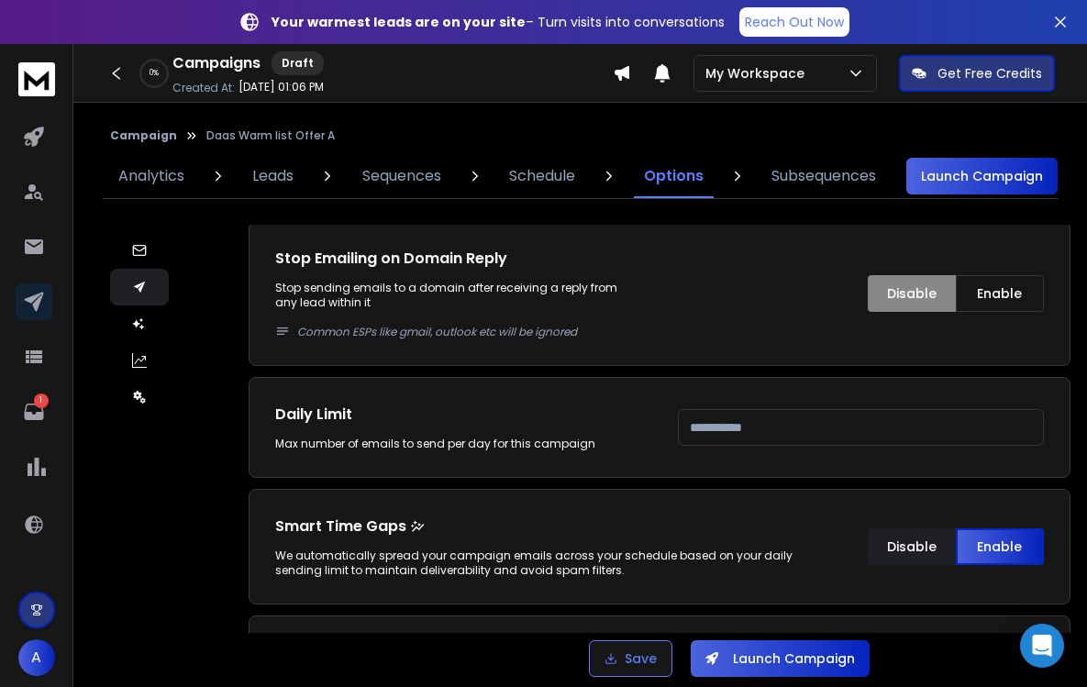
drag, startPoint x: 724, startPoint y: 425, endPoint x: 652, endPoint y: 429, distance: 71.7
click at [652, 429] on div "Daily Limit Max number of emails to send per day for this campaign ***" at bounding box center [659, 428] width 769 height 48
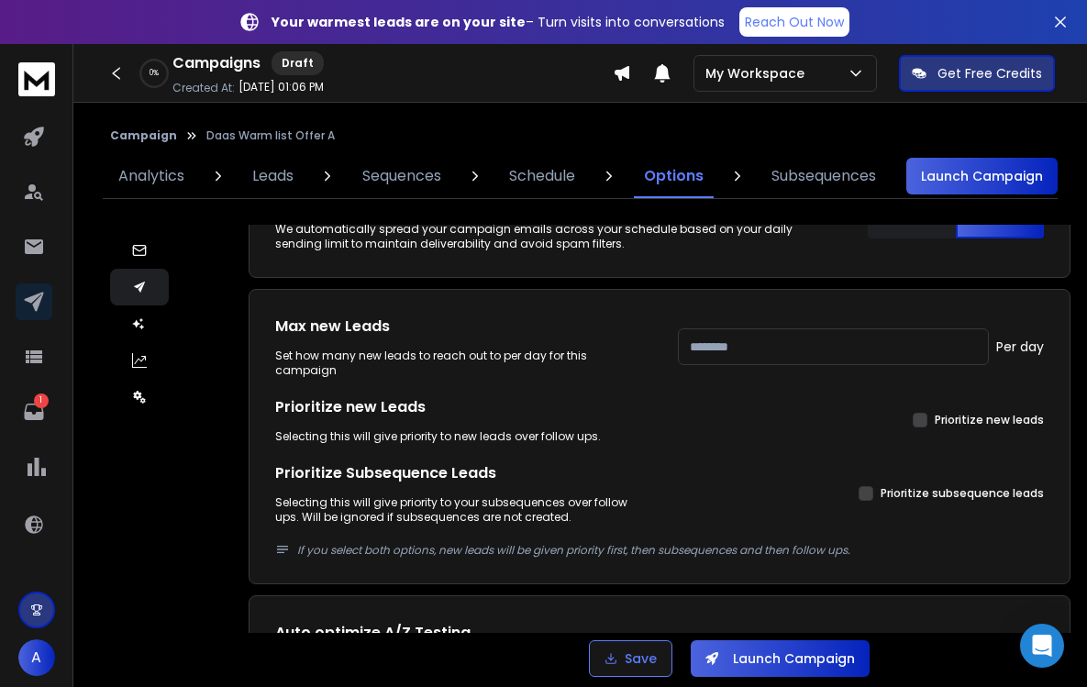
type input "***"
drag, startPoint x: 740, startPoint y: 352, endPoint x: 621, endPoint y: 356, distance: 119.3
click at [622, 356] on div "Max new Leads Set how many new leads to reach out to per day for this campaign …" at bounding box center [659, 347] width 769 height 62
type input "***"
click at [679, 428] on div "Prioritize new leads" at bounding box center [861, 420] width 366 height 37
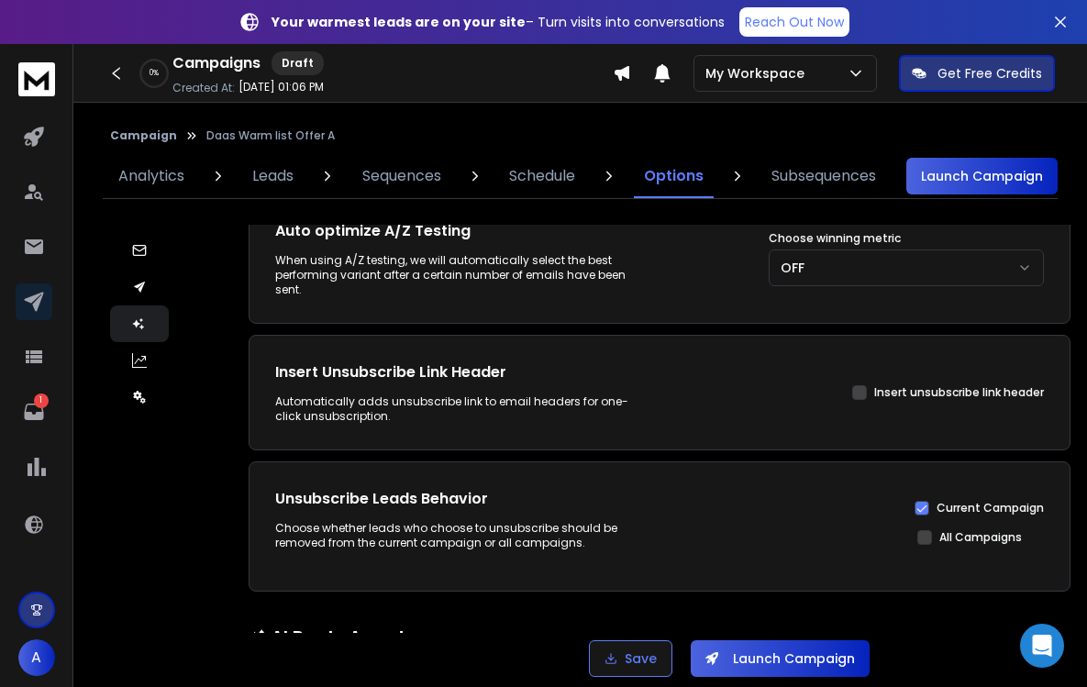
scroll to position [1481, 0]
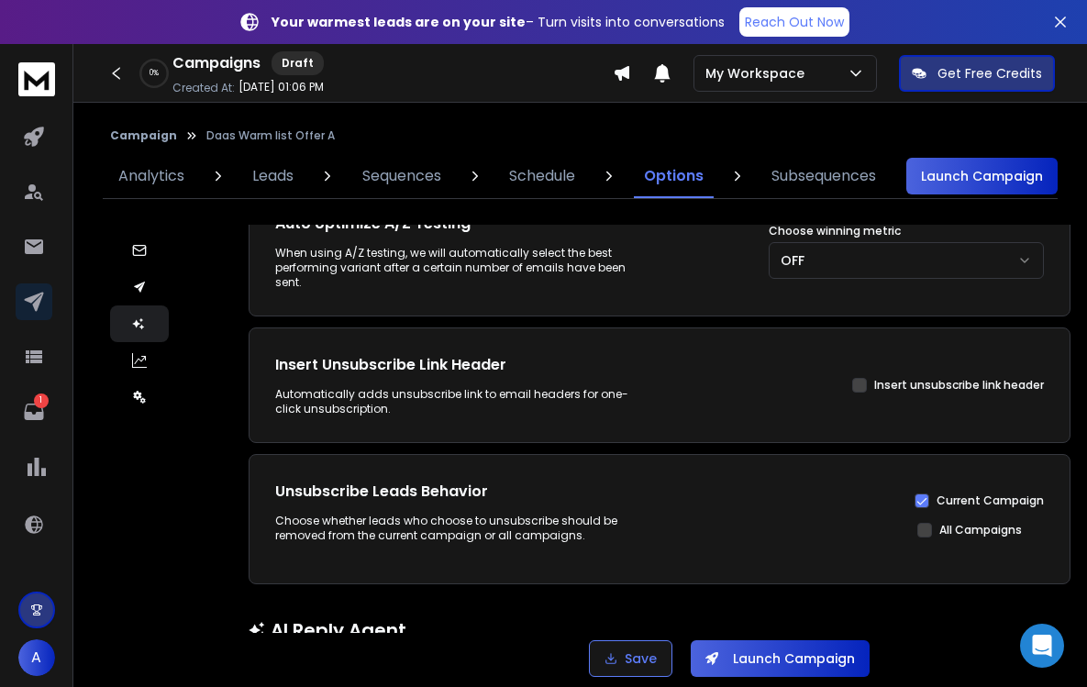
click at [856, 395] on div "Insert unsubscribe link header" at bounding box center [861, 385] width 366 height 37
click at [859, 390] on button "Insert unsubscribe link header" at bounding box center [859, 385] width 15 height 15
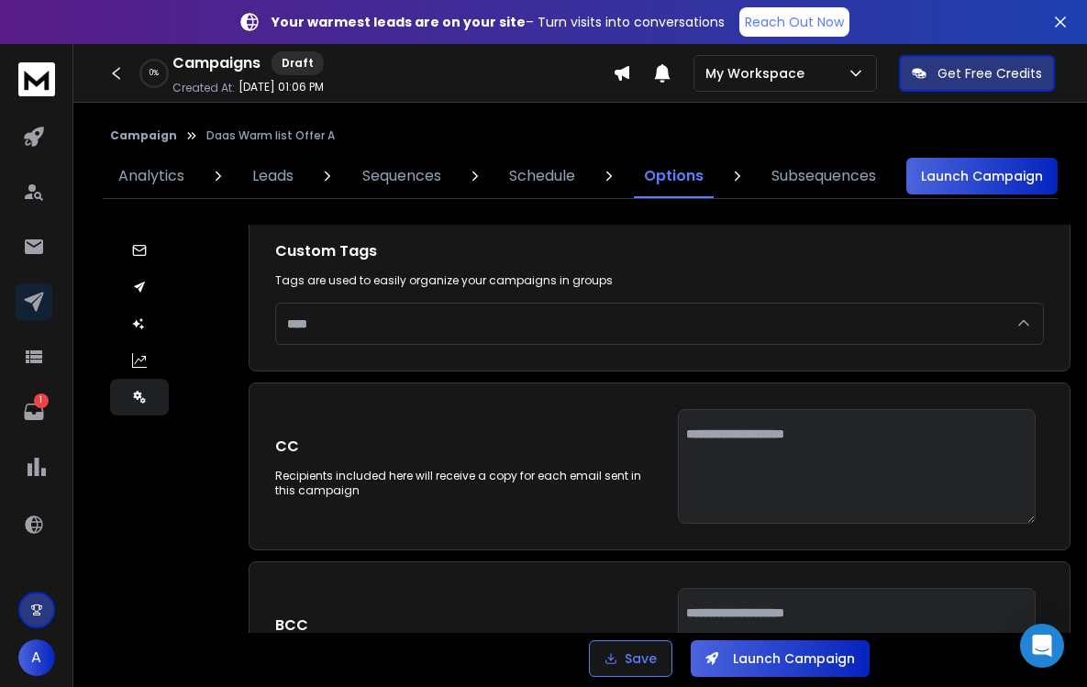
scroll to position [3703, 0]
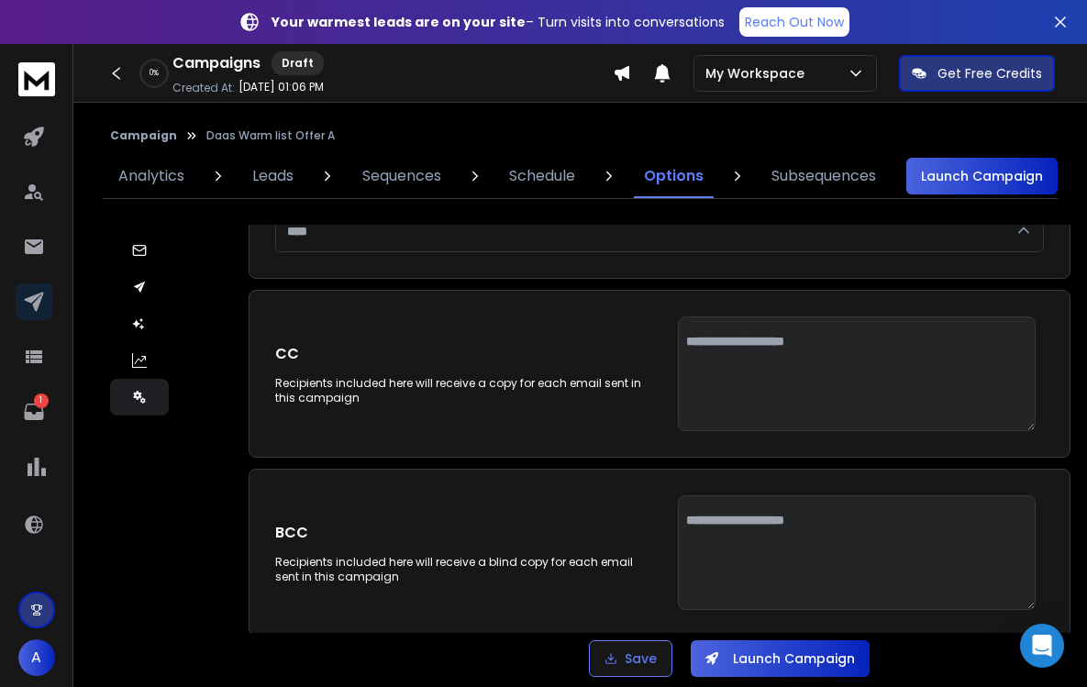
click at [820, 658] on button "Launch Campaign" at bounding box center [780, 658] width 179 height 37
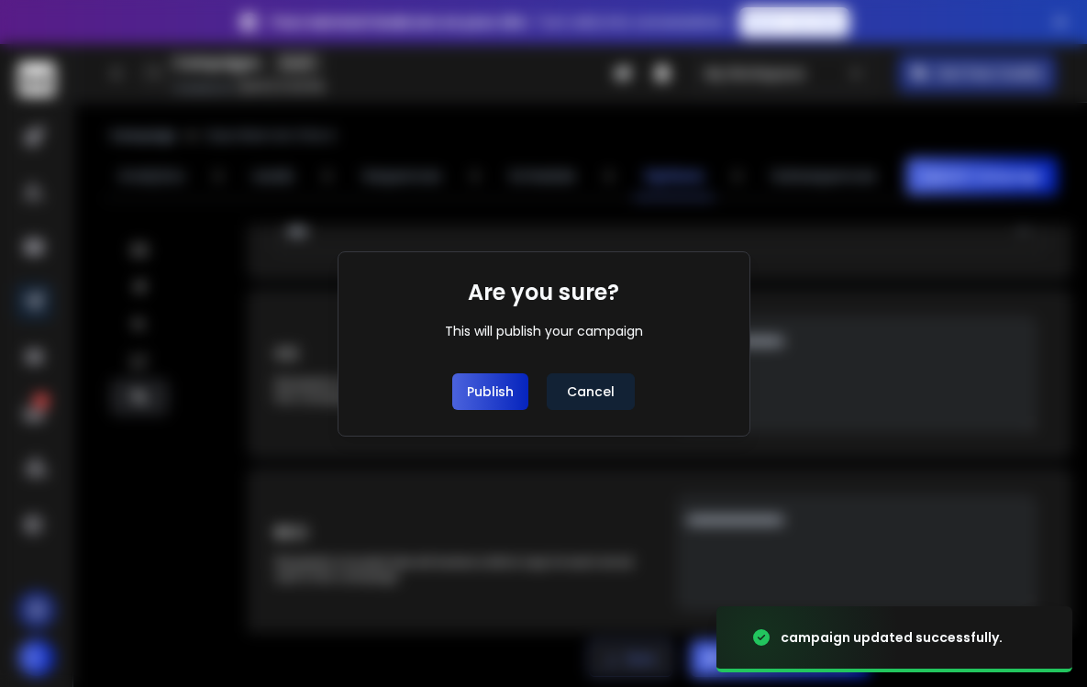
click at [507, 398] on button "Publish" at bounding box center [490, 391] width 76 height 37
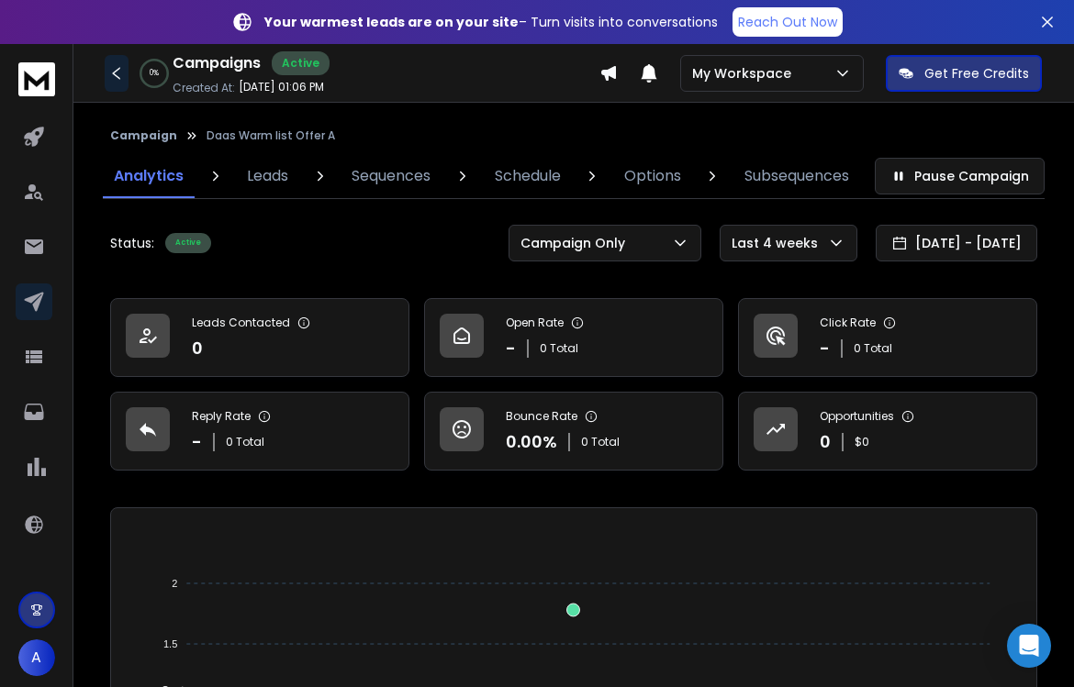
click at [119, 70] on icon at bounding box center [116, 73] width 17 height 17
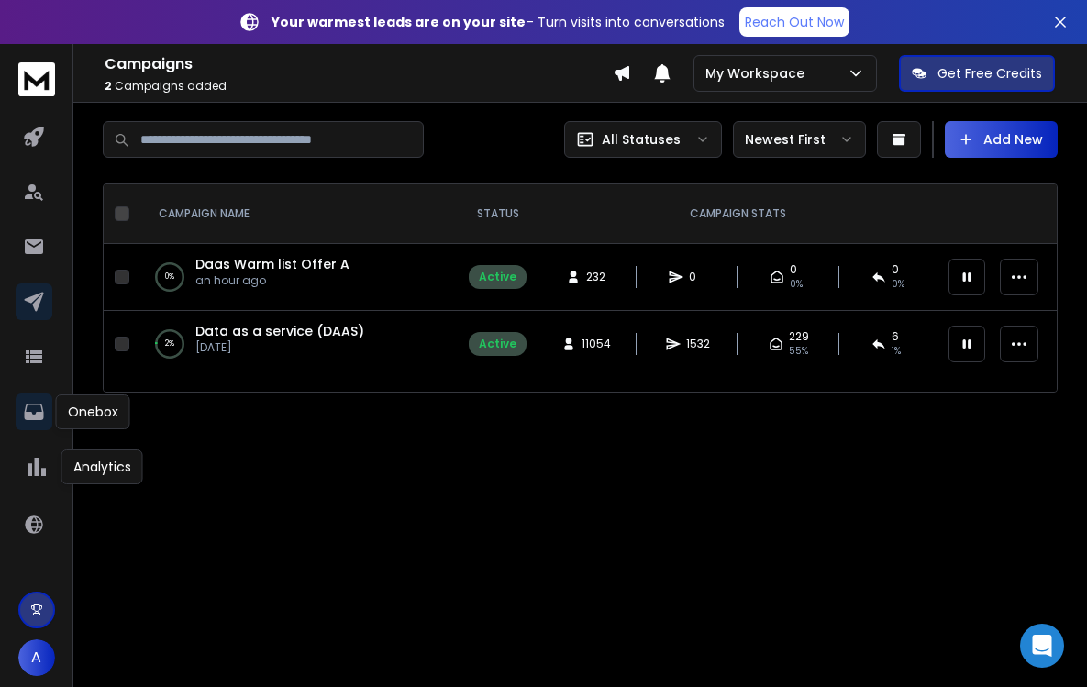
click at [35, 416] on icon at bounding box center [33, 412] width 19 height 17
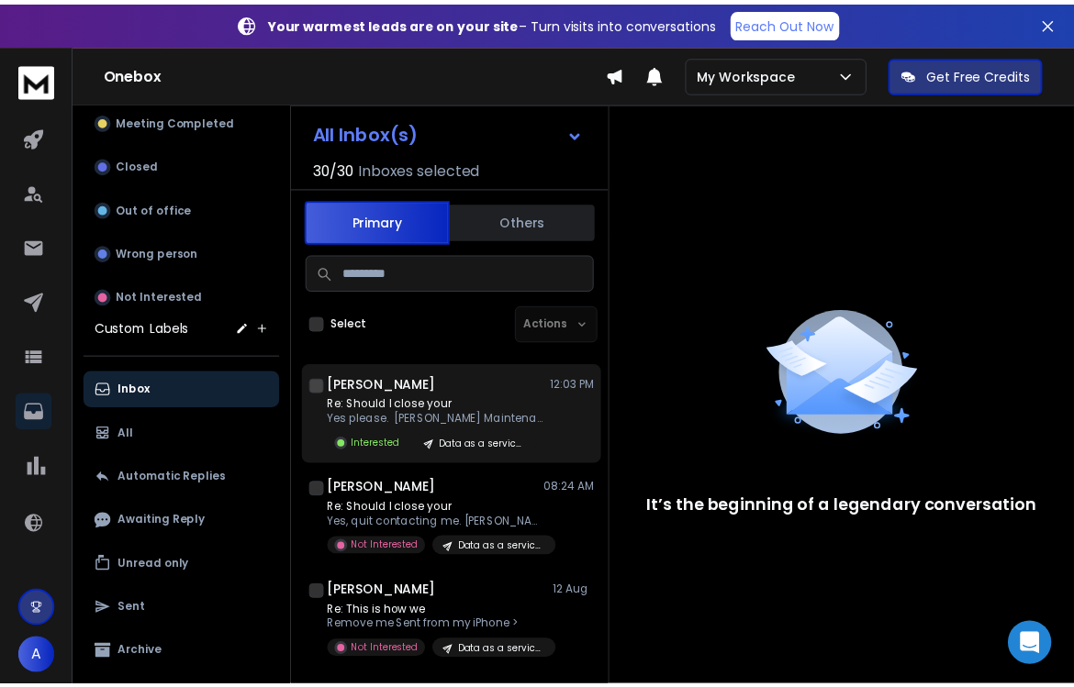
scroll to position [363, 0]
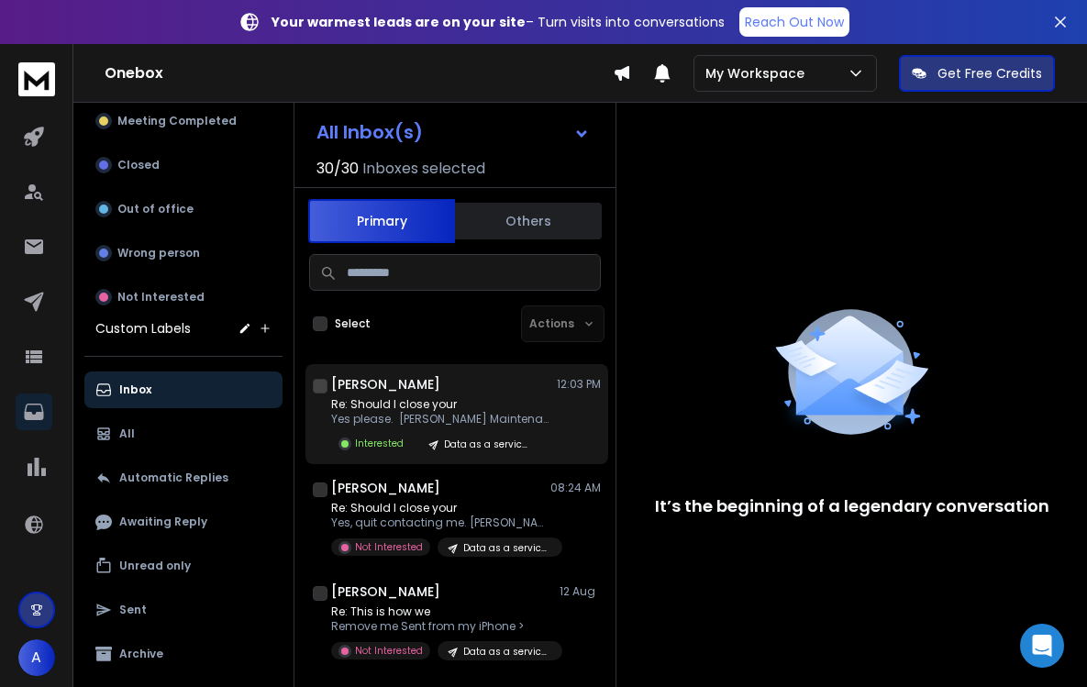
click at [362, 397] on p "Re: Should I close your" at bounding box center [441, 404] width 220 height 15
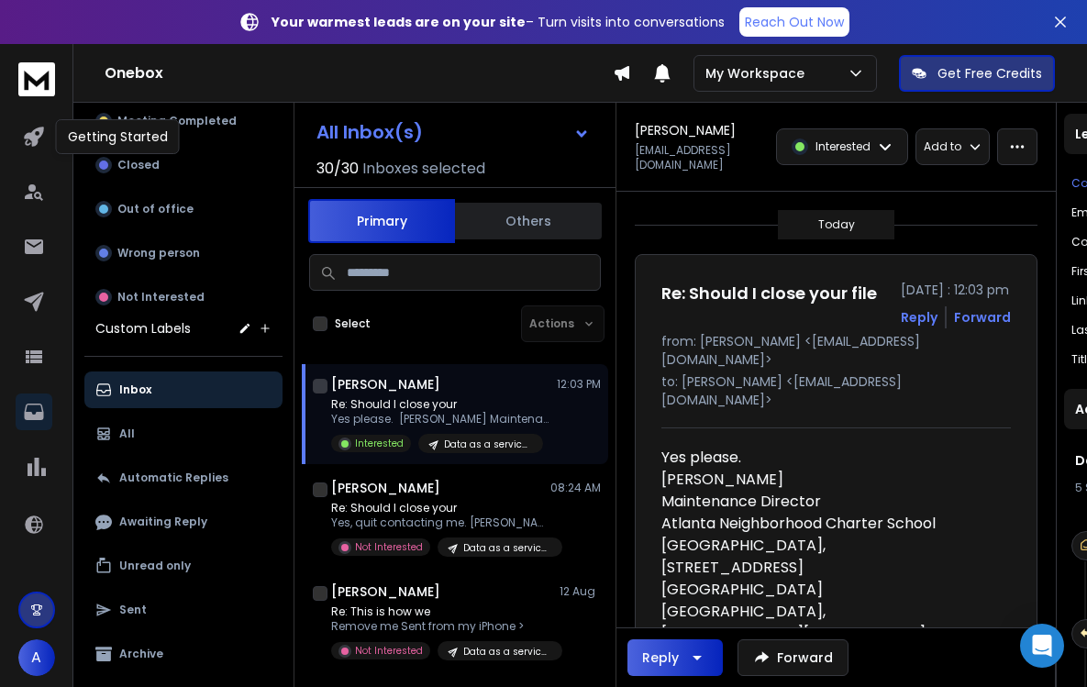
click at [41, 77] on img at bounding box center [36, 79] width 37 height 34
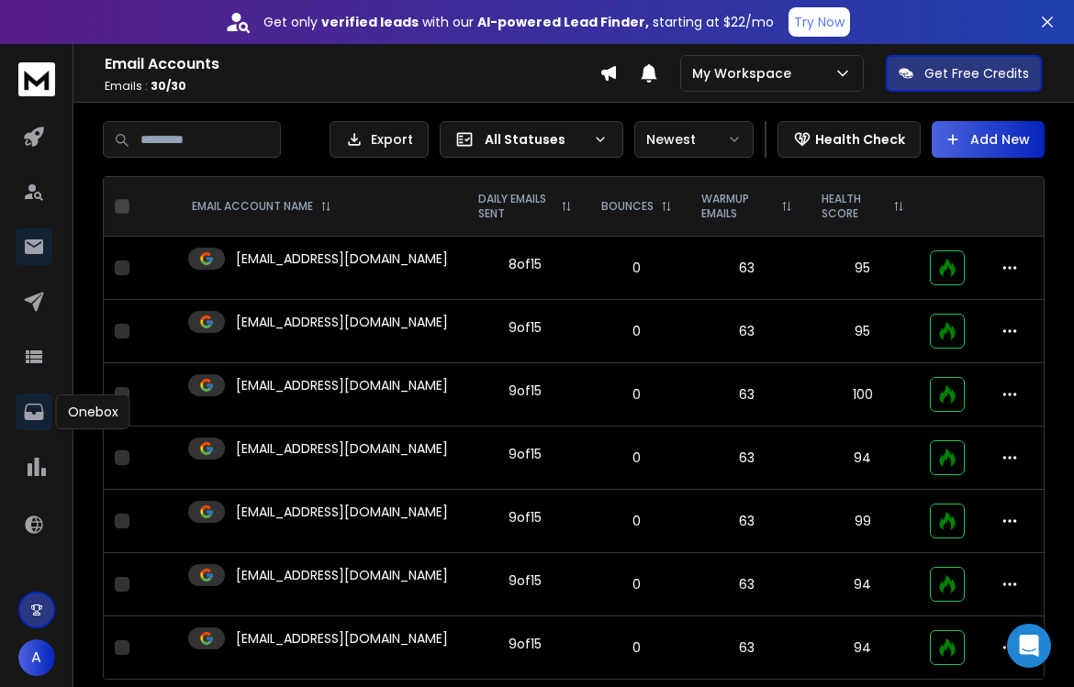
click at [33, 407] on icon at bounding box center [34, 412] width 22 height 22
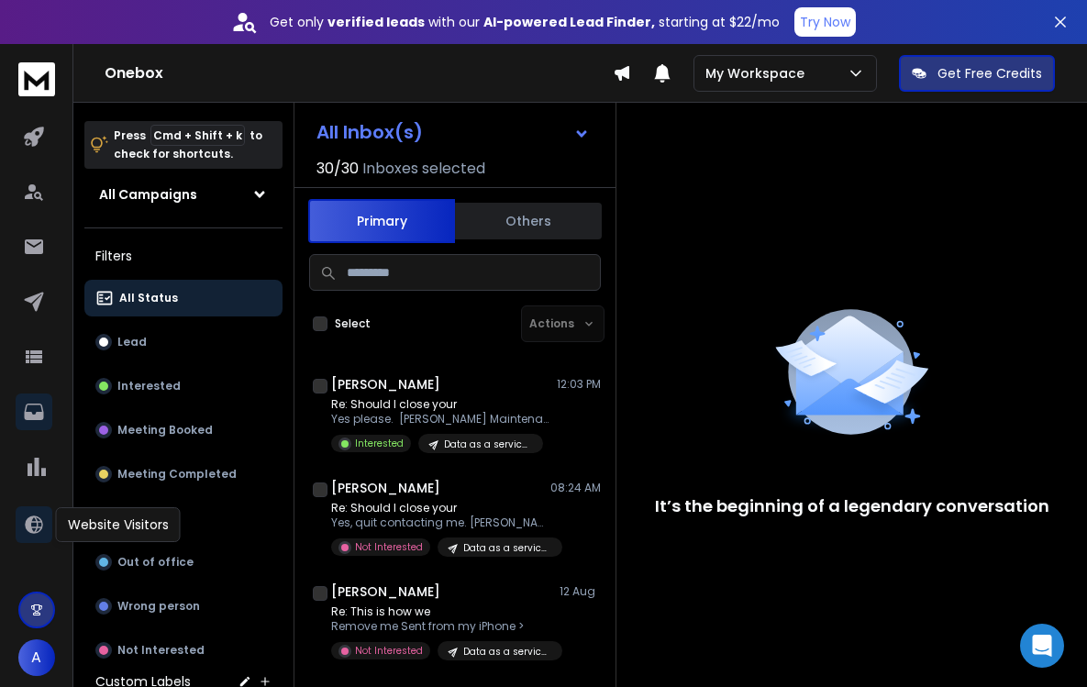
click at [33, 513] on link at bounding box center [34, 525] width 37 height 37
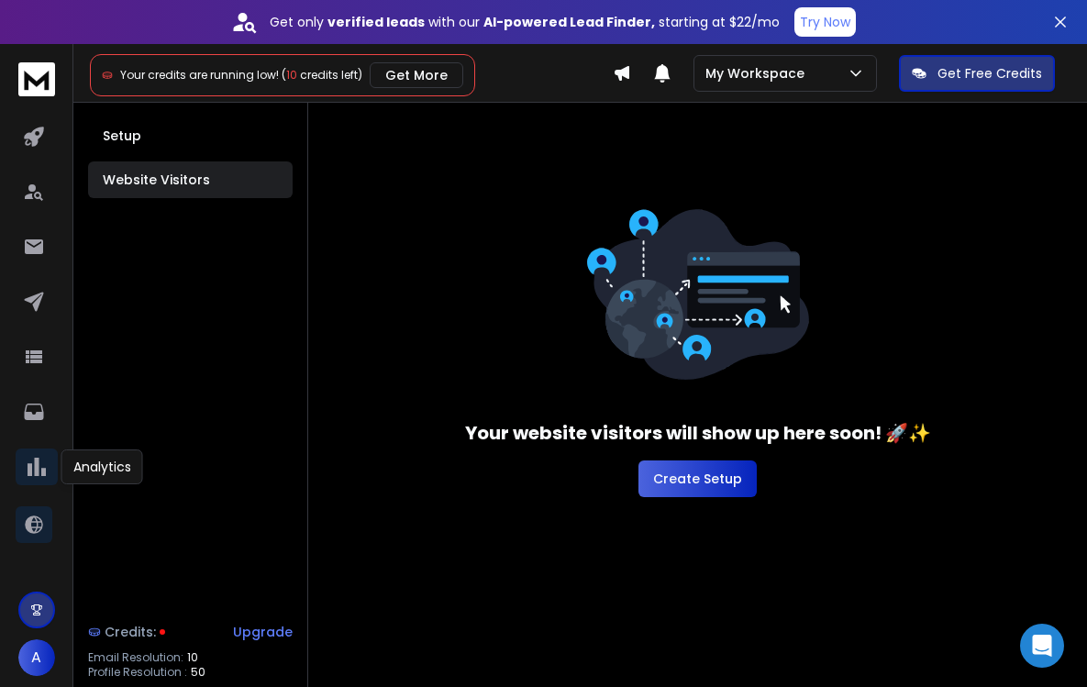
click at [38, 472] on icon at bounding box center [37, 467] width 18 height 18
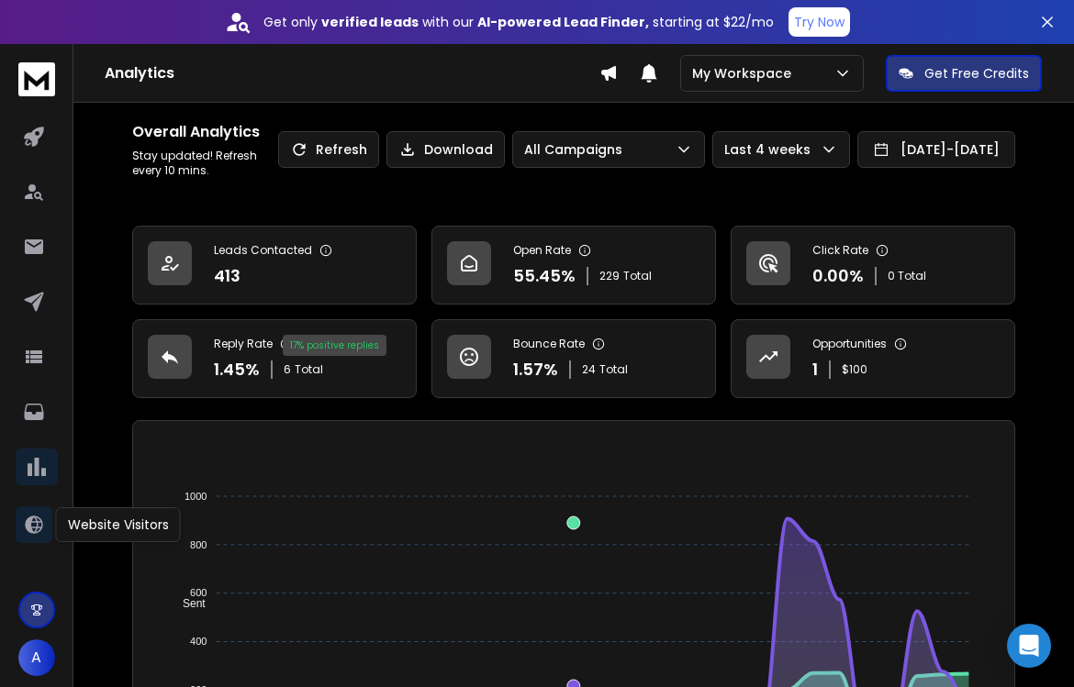
click at [28, 529] on icon at bounding box center [34, 525] width 18 height 18
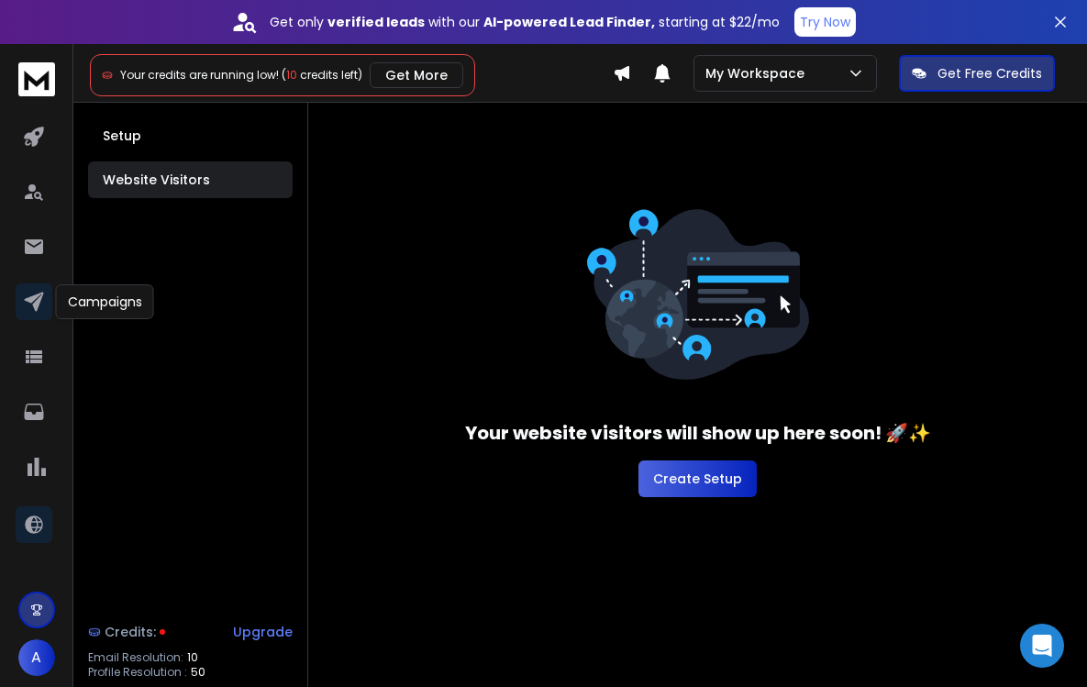
click at [26, 306] on icon at bounding box center [34, 302] width 22 height 22
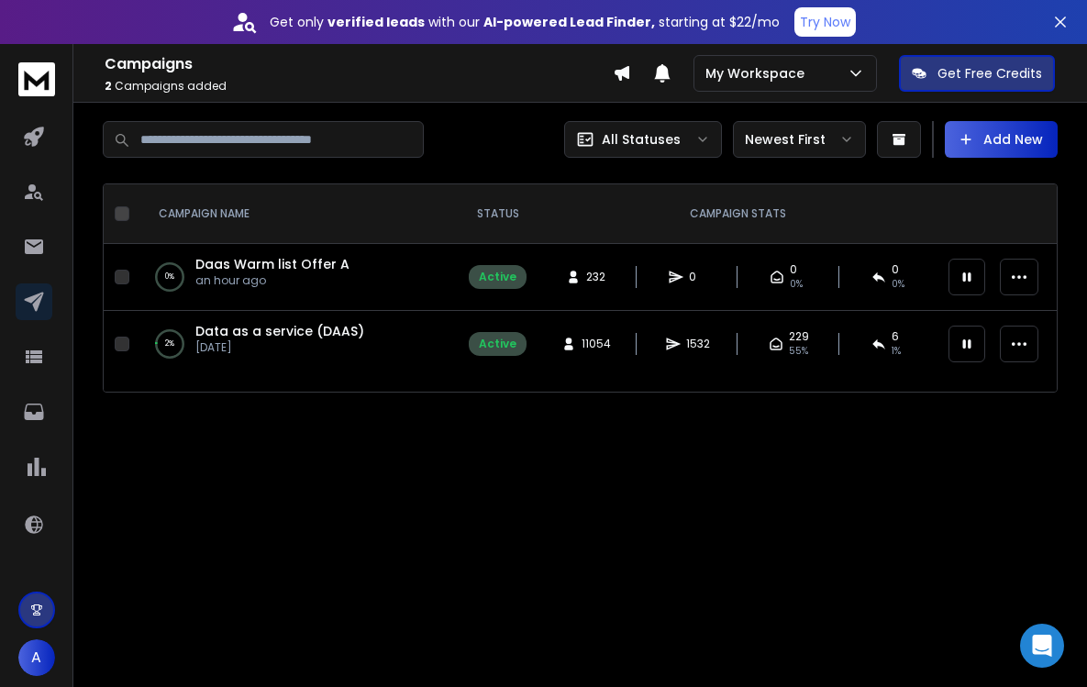
click at [1010, 282] on icon "button" at bounding box center [1019, 277] width 18 height 18
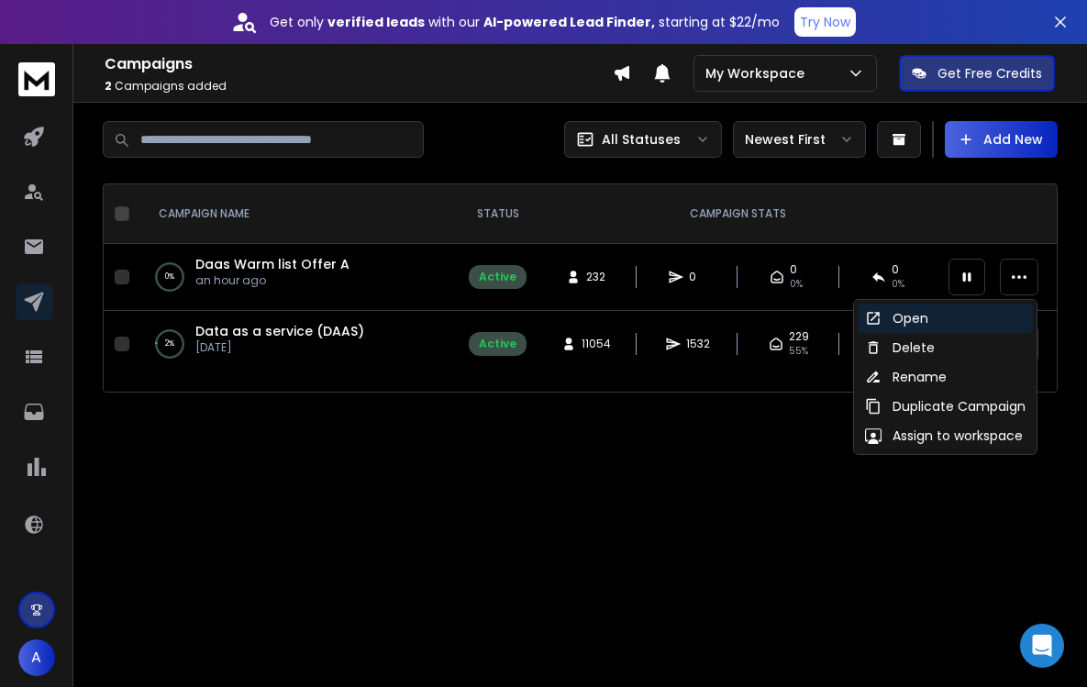
click at [980, 312] on div "Open" at bounding box center [945, 318] width 175 height 29
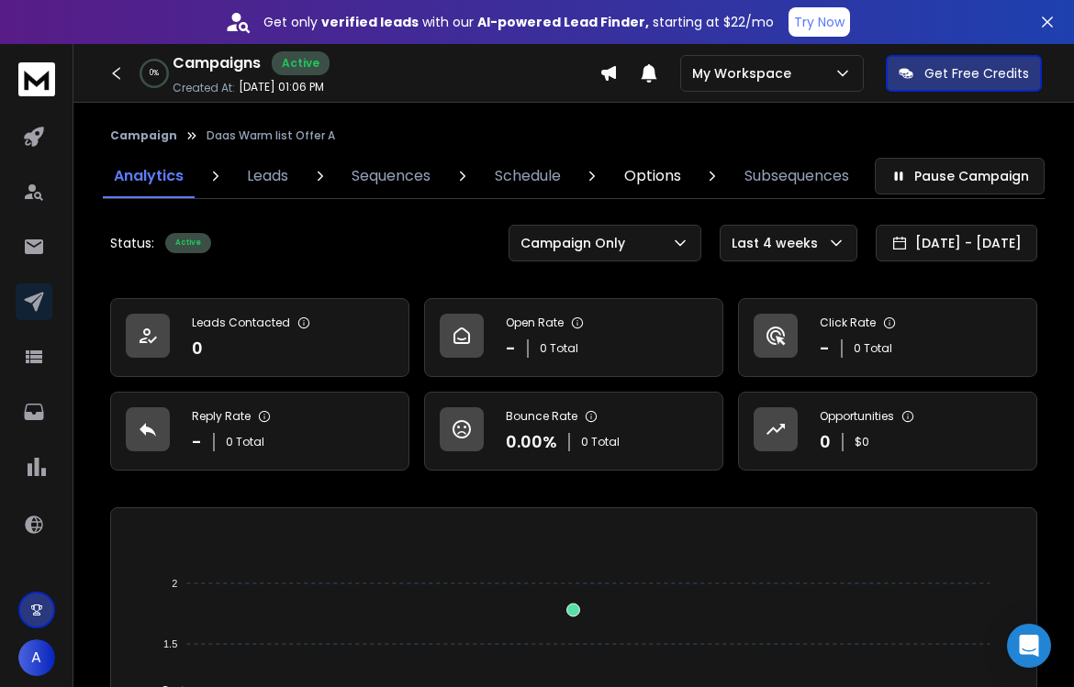
click at [668, 183] on p "Options" at bounding box center [652, 176] width 57 height 22
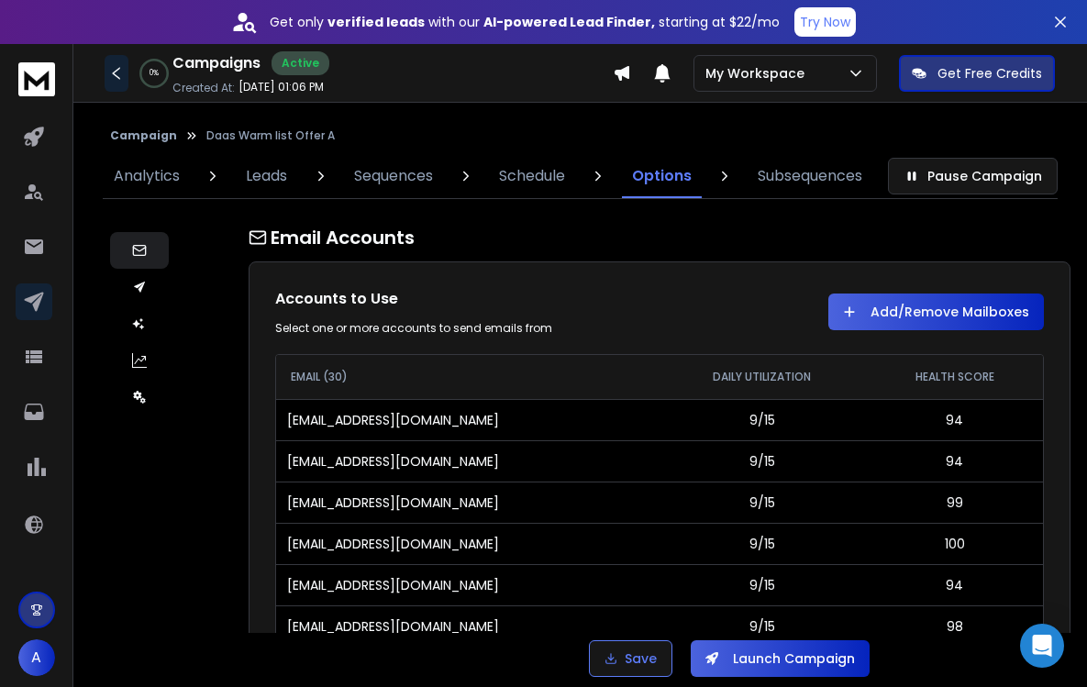
click at [119, 79] on icon at bounding box center [116, 73] width 17 height 17
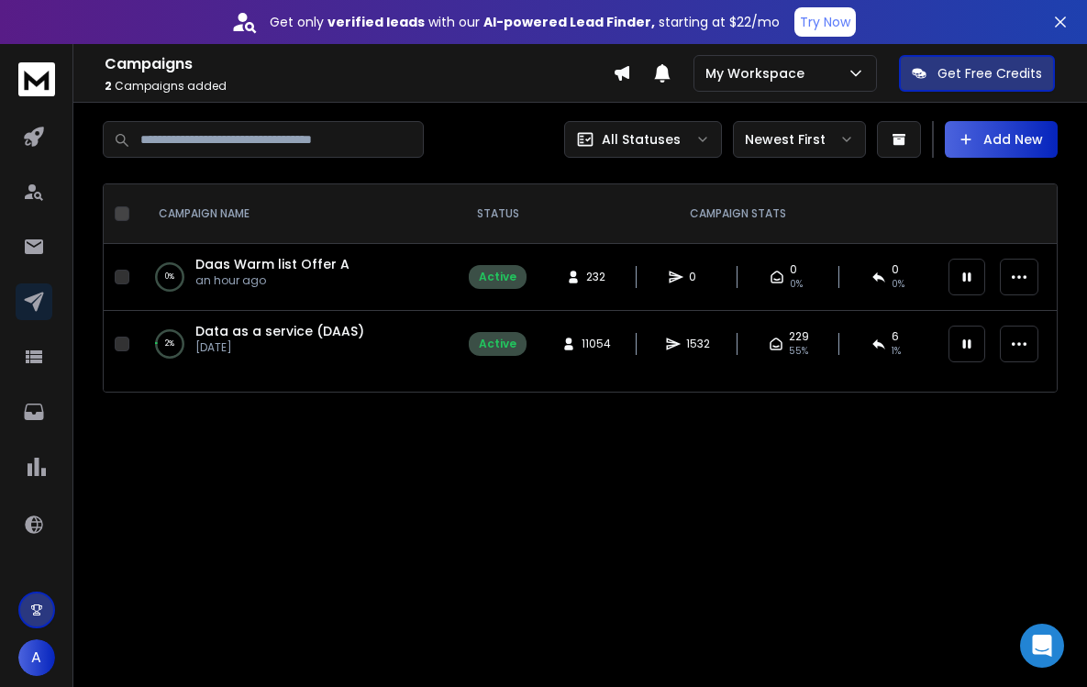
click at [1015, 284] on icon "button" at bounding box center [1019, 277] width 18 height 18
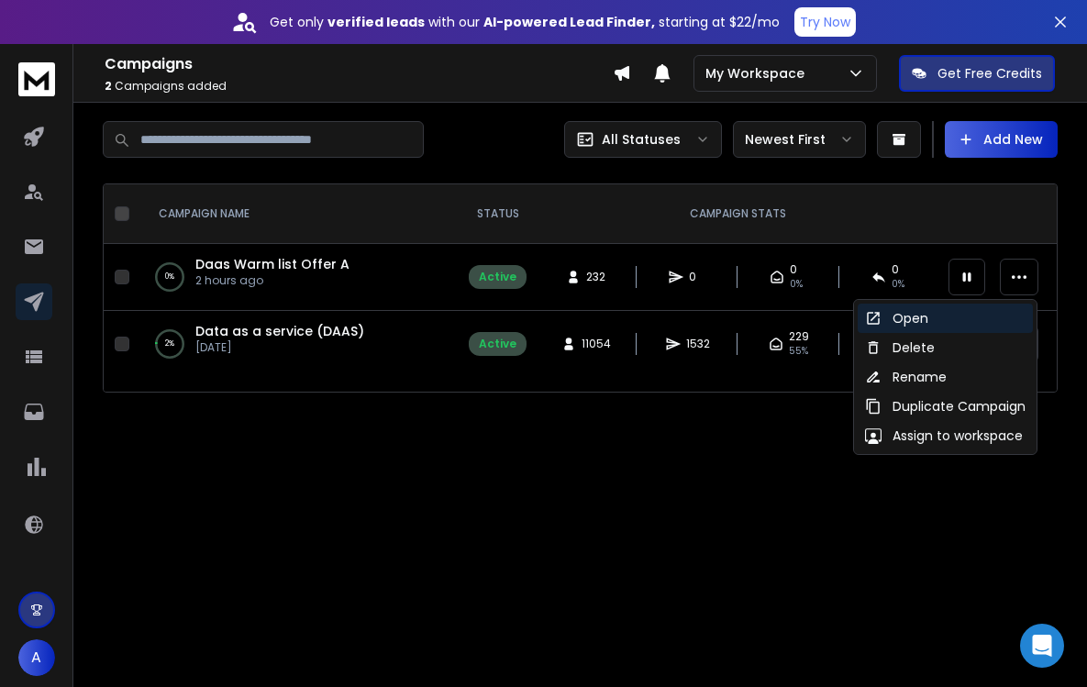
click at [972, 313] on div "Open" at bounding box center [945, 318] width 175 height 29
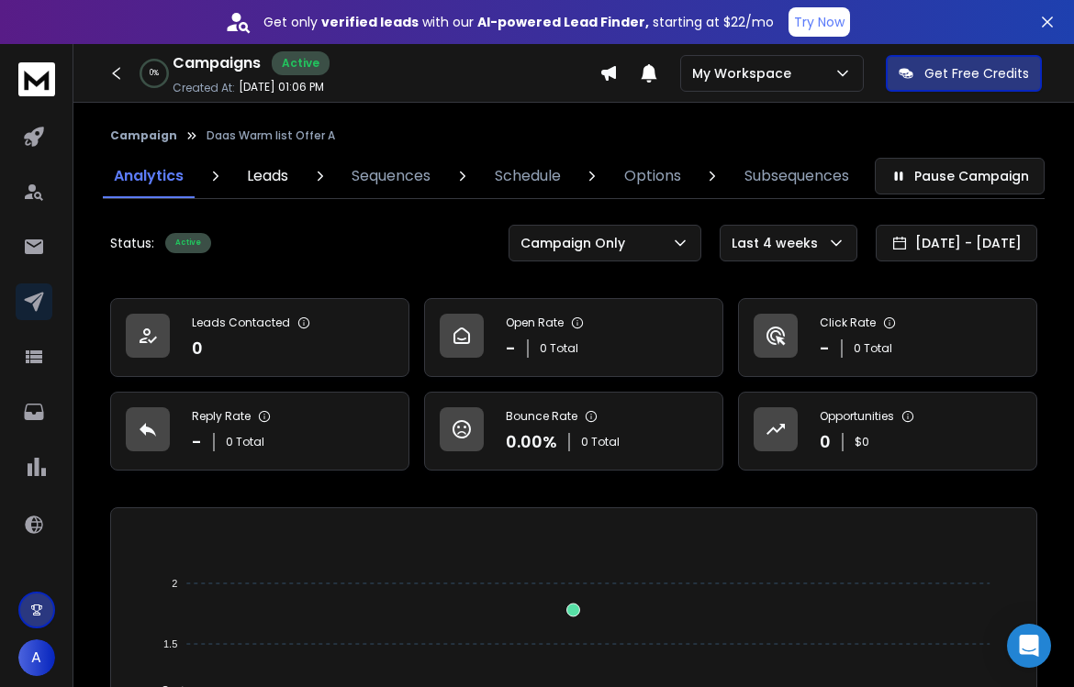
click at [277, 179] on p "Leads" at bounding box center [267, 176] width 41 height 22
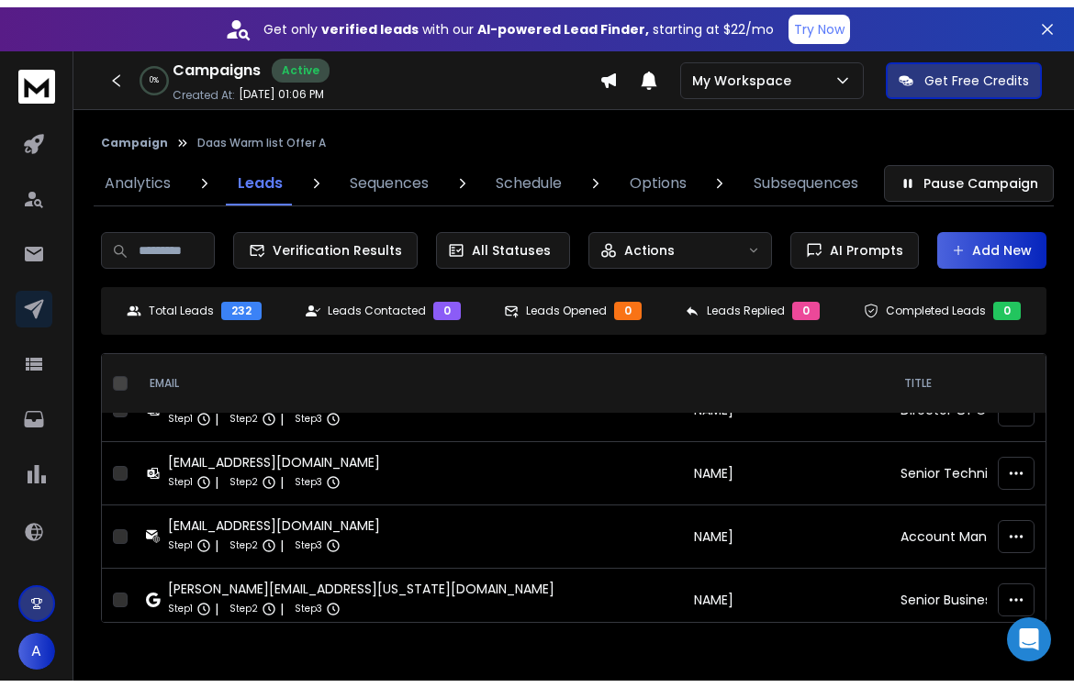
scroll to position [3328, 334]
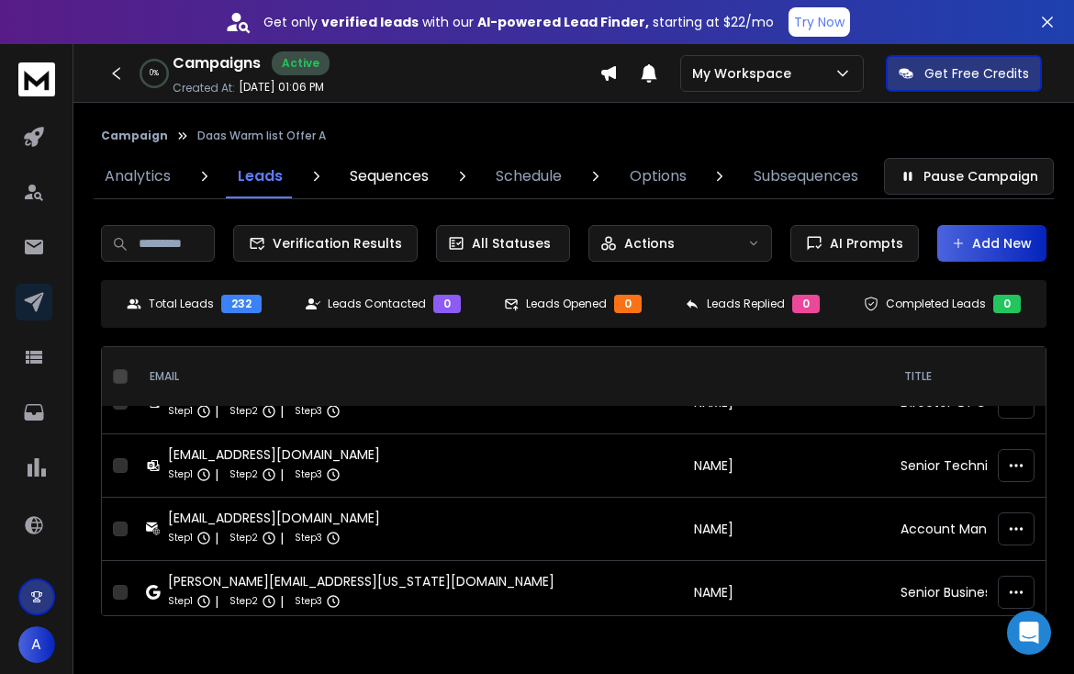
click at [414, 168] on p "Sequences" at bounding box center [389, 176] width 79 height 22
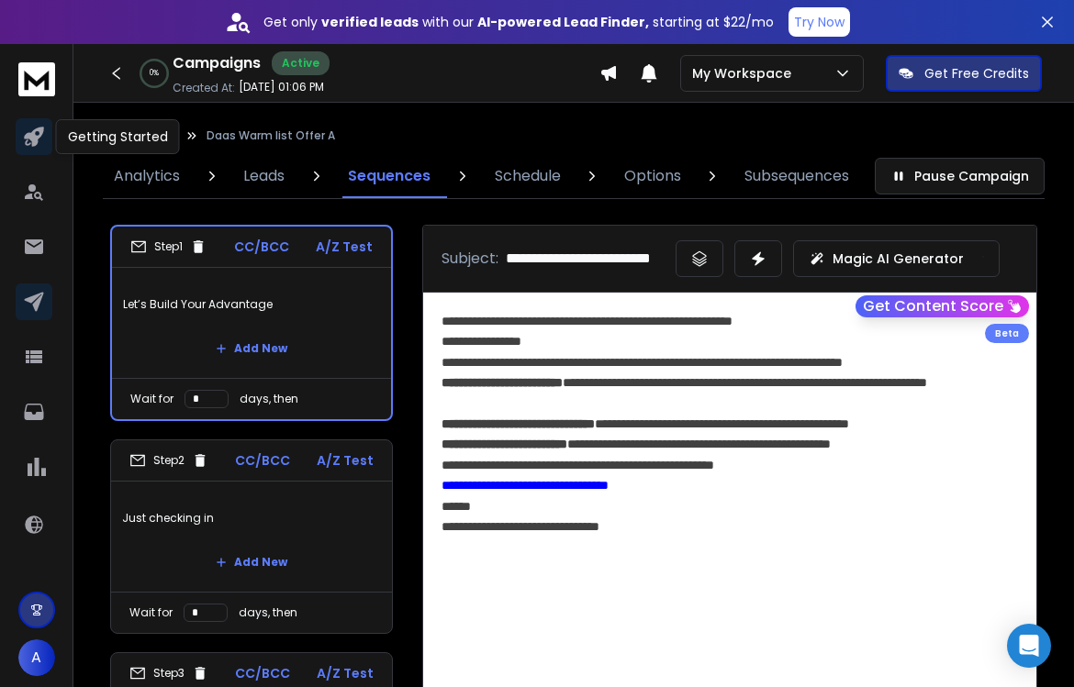
click at [39, 140] on icon at bounding box center [34, 137] width 22 height 22
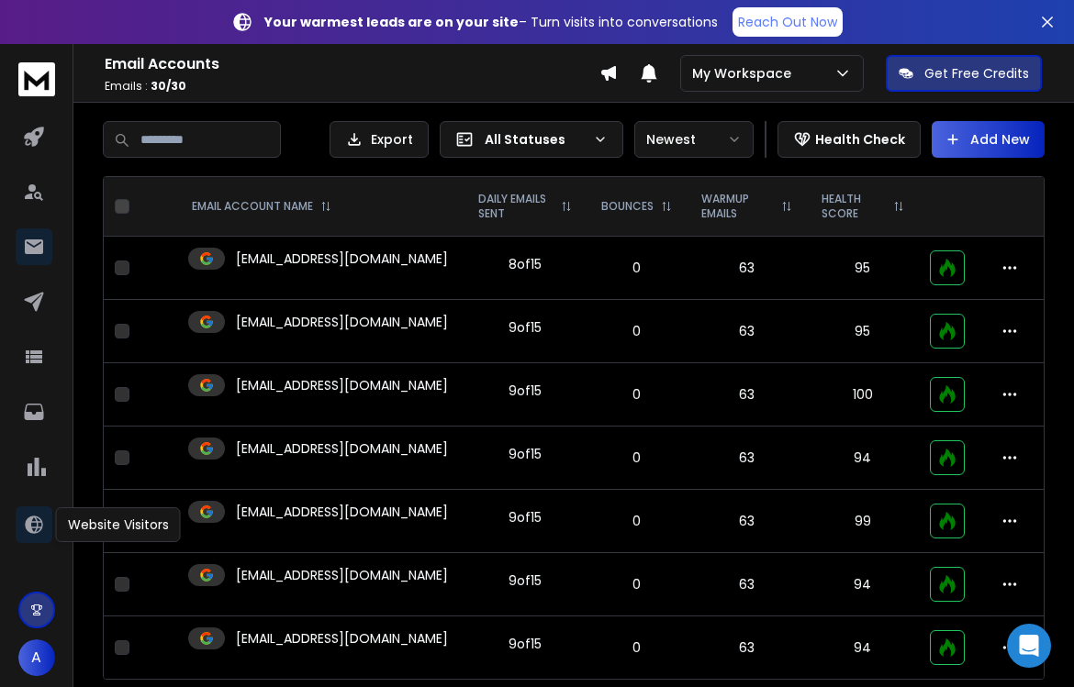
click at [35, 510] on link at bounding box center [34, 525] width 37 height 37
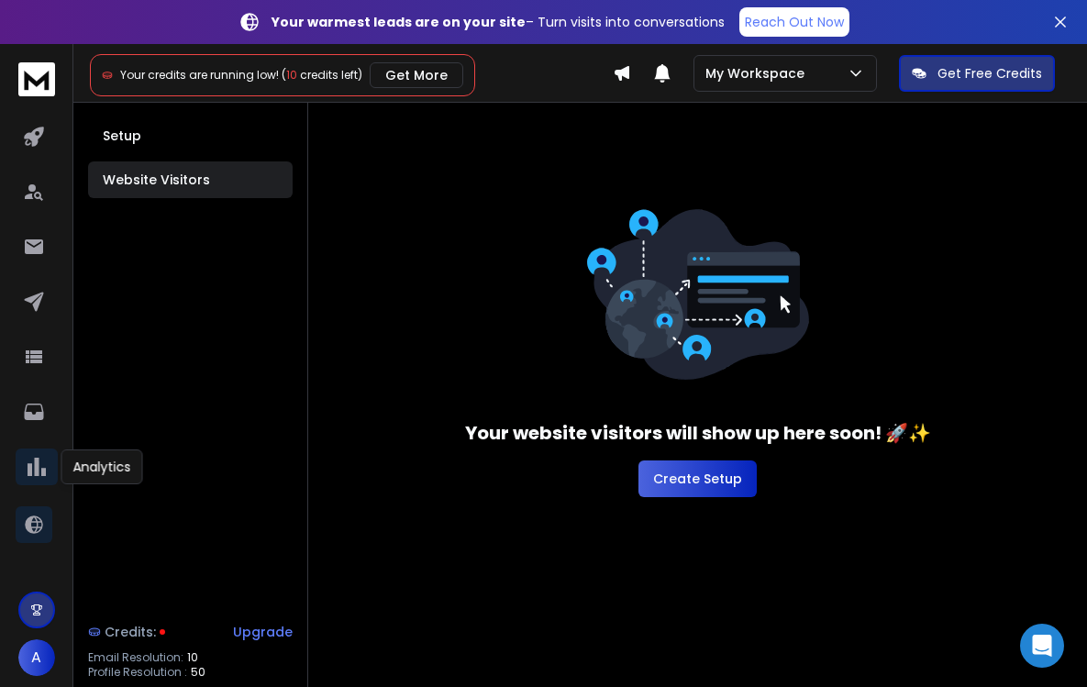
click at [36, 472] on icon at bounding box center [37, 467] width 18 height 18
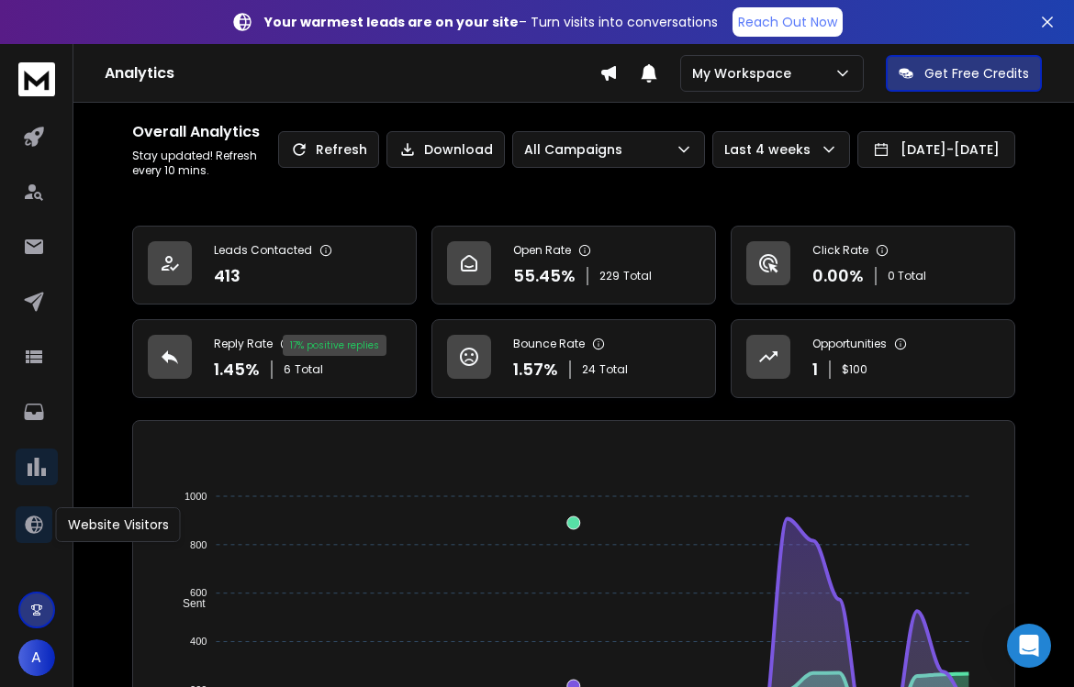
click at [41, 525] on icon at bounding box center [34, 525] width 18 height 18
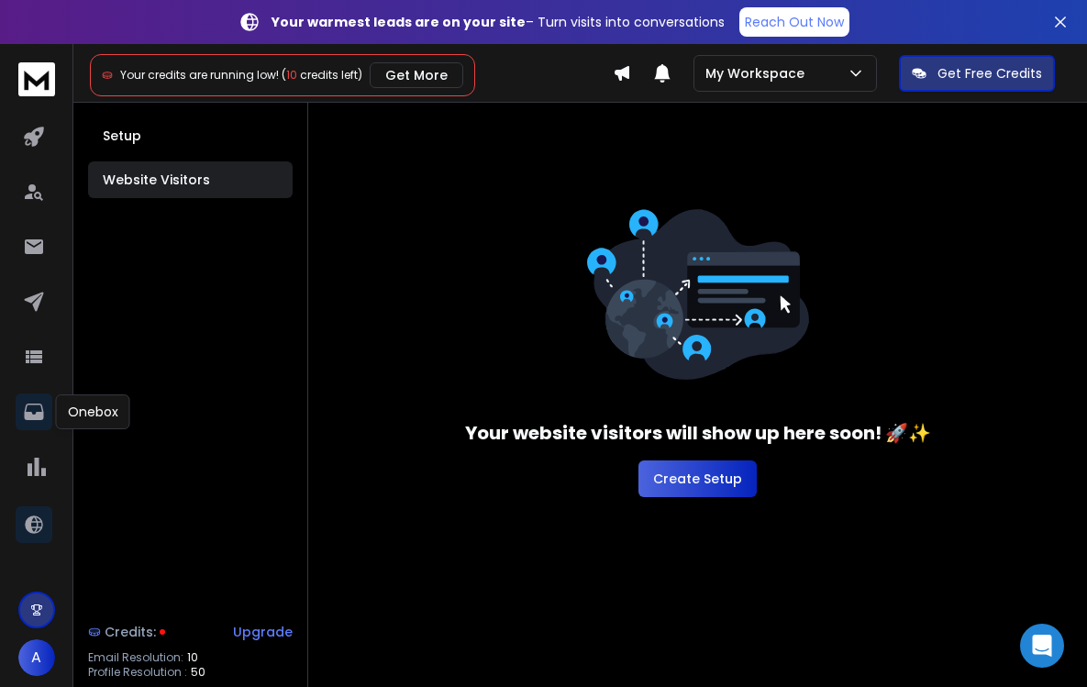
click at [43, 422] on icon at bounding box center [34, 412] width 22 height 22
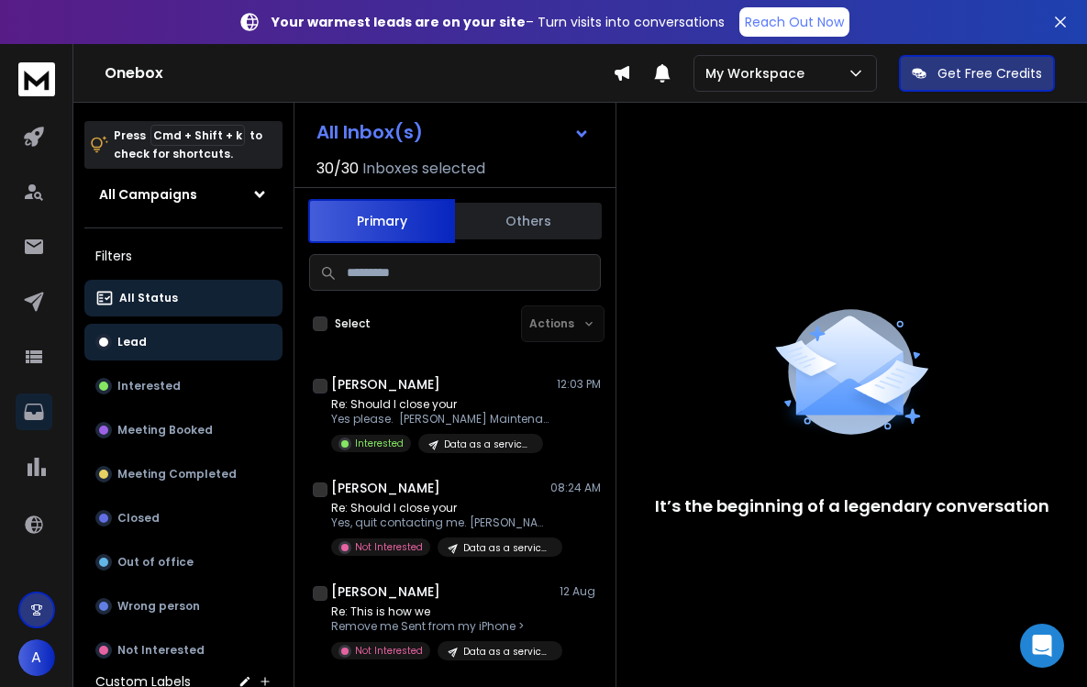
click at [205, 347] on button "Lead" at bounding box center [183, 342] width 198 height 37
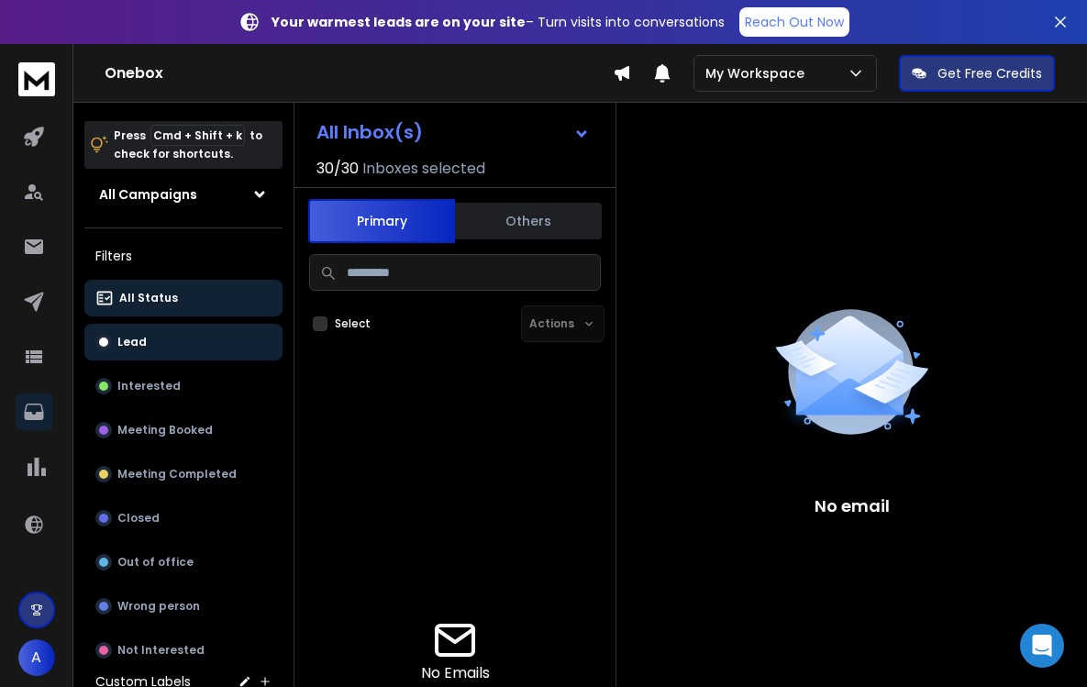
click at [198, 304] on button "All Status" at bounding box center [183, 298] width 198 height 37
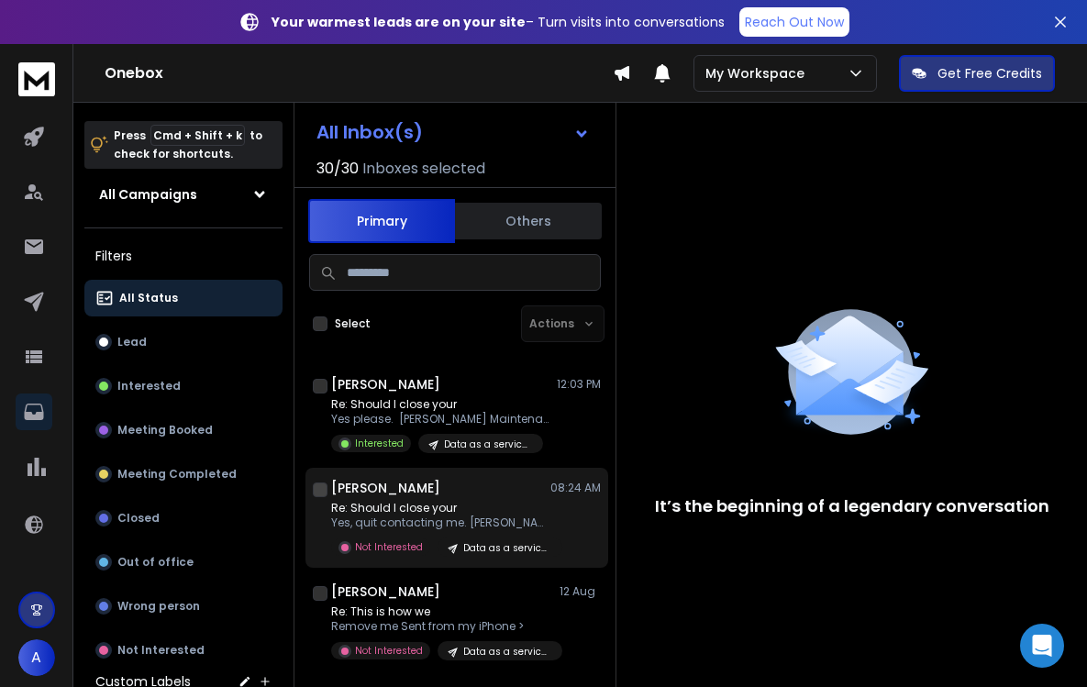
click at [431, 510] on p "Re: Should I close your" at bounding box center [441, 508] width 220 height 15
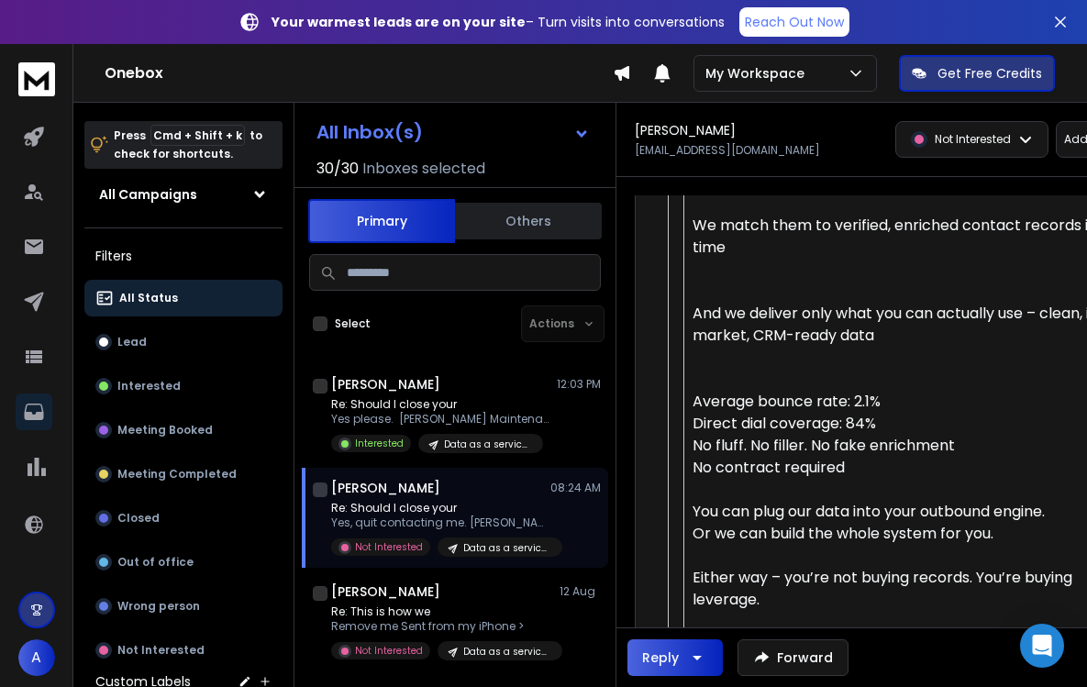
scroll to position [3662, 0]
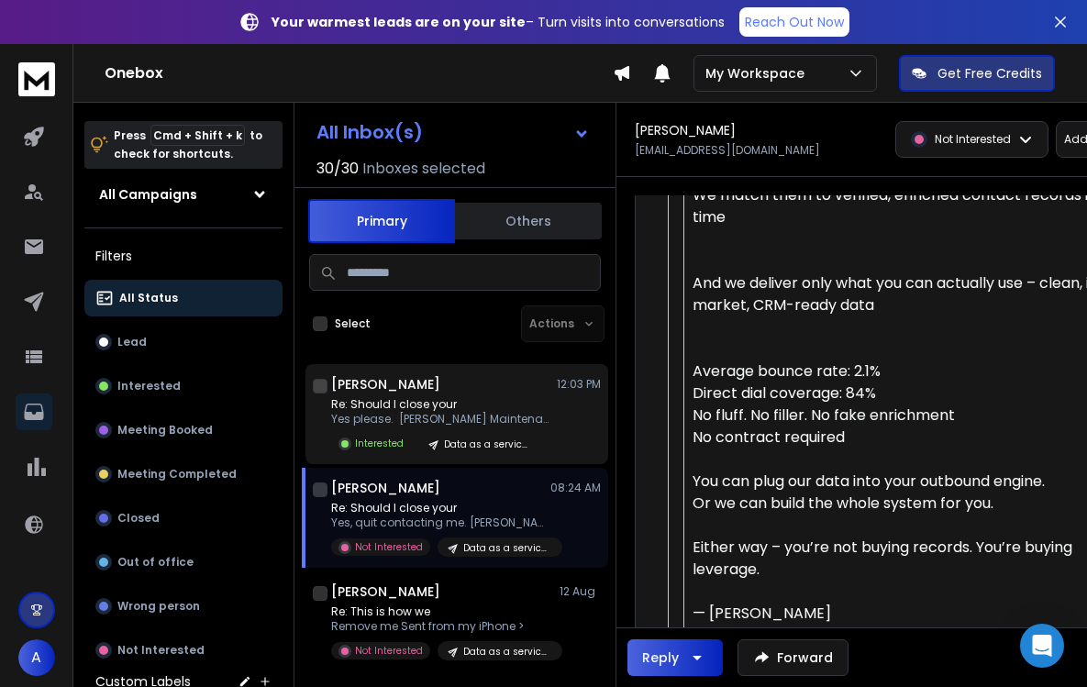
click at [447, 396] on div "Jim Kessenich 12:03 PM Re: Should I close your Yes please. Jim Kessenich Mainte…" at bounding box center [466, 414] width 270 height 78
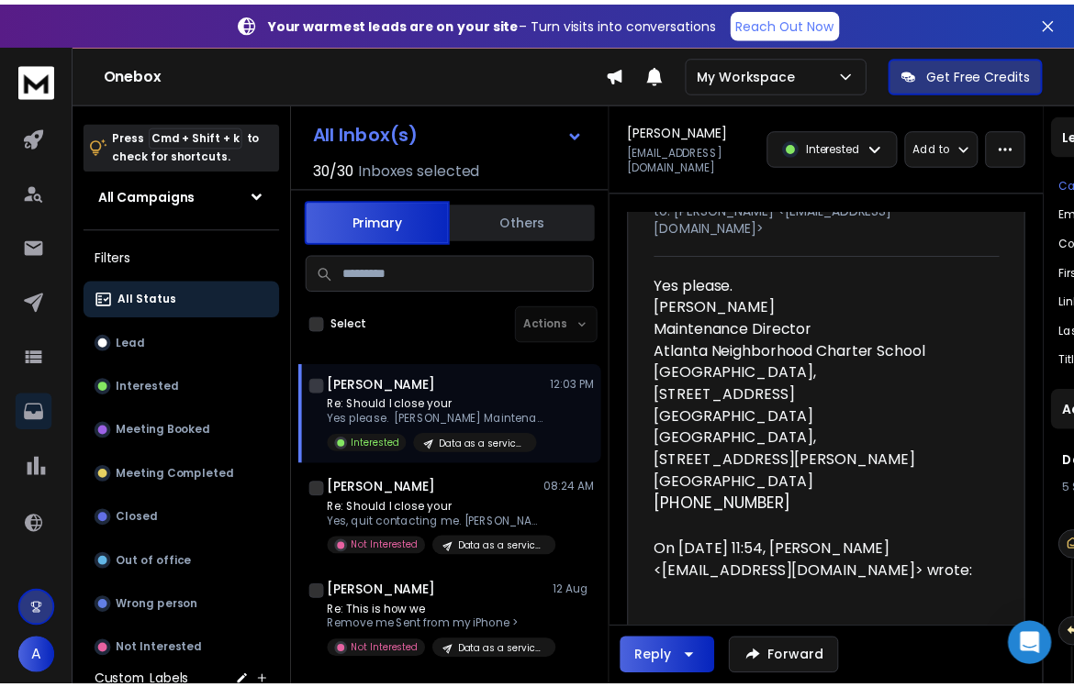
scroll to position [169, 0]
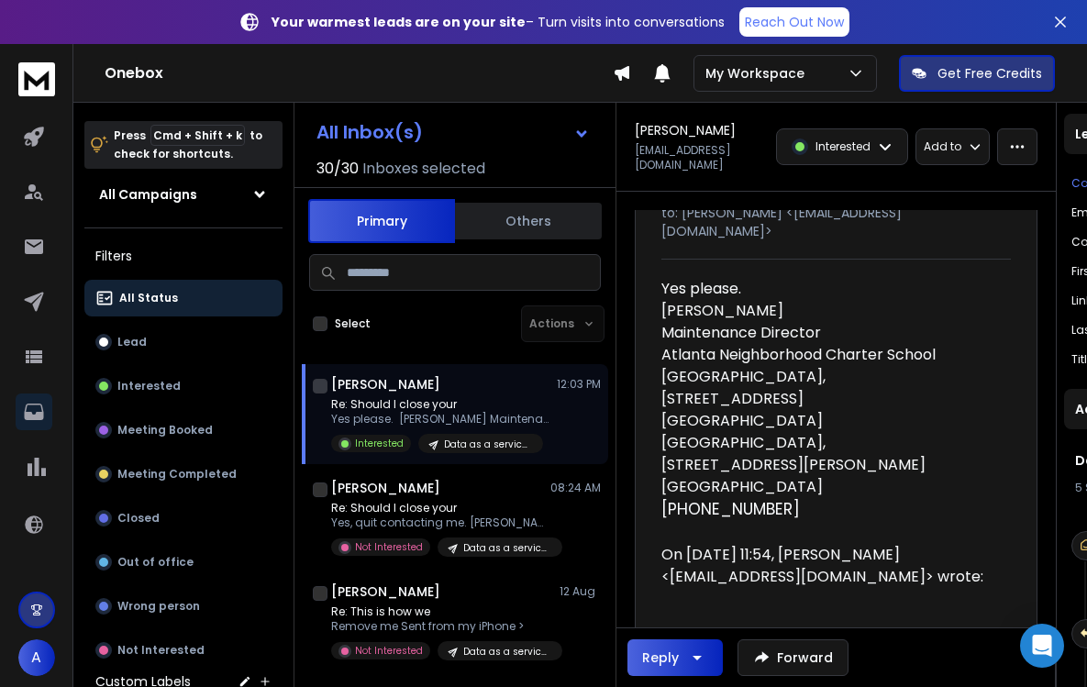
click at [45, 93] on img at bounding box center [36, 79] width 37 height 34
